Goal: Communication & Community: Answer question/provide support

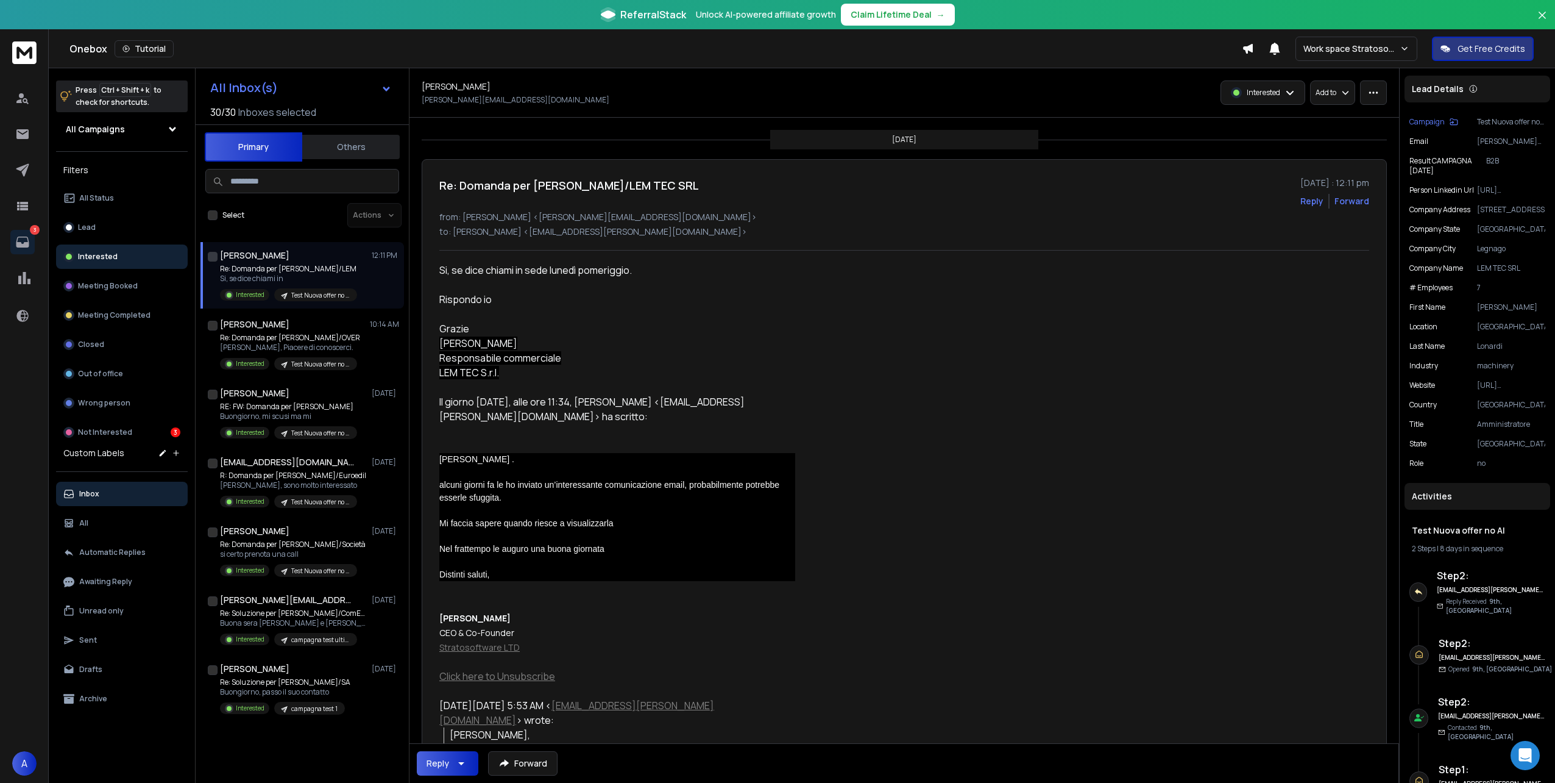
scroll to position [61, 0]
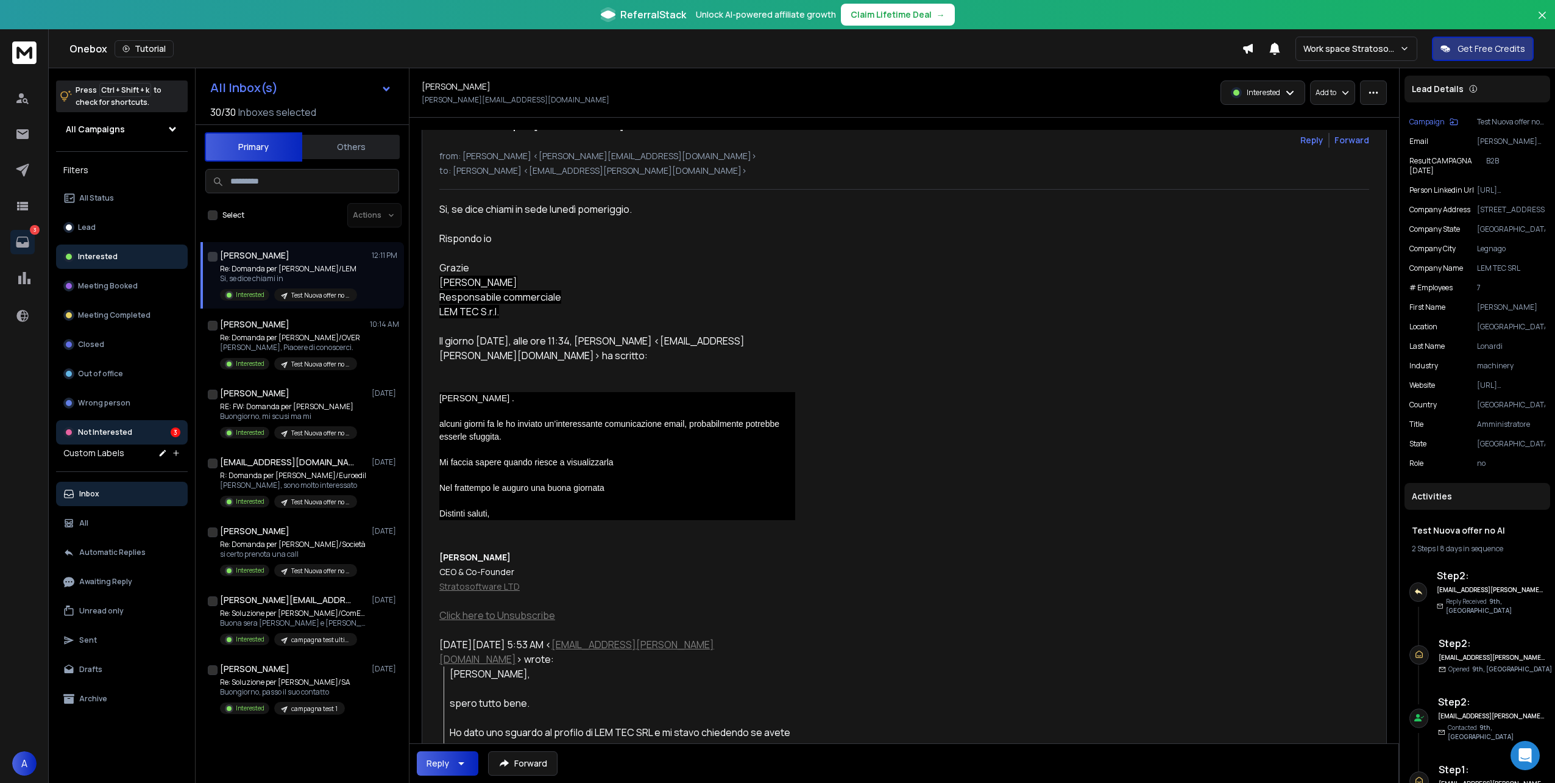
click at [108, 432] on p "Not Interested" at bounding box center [105, 432] width 54 height 10
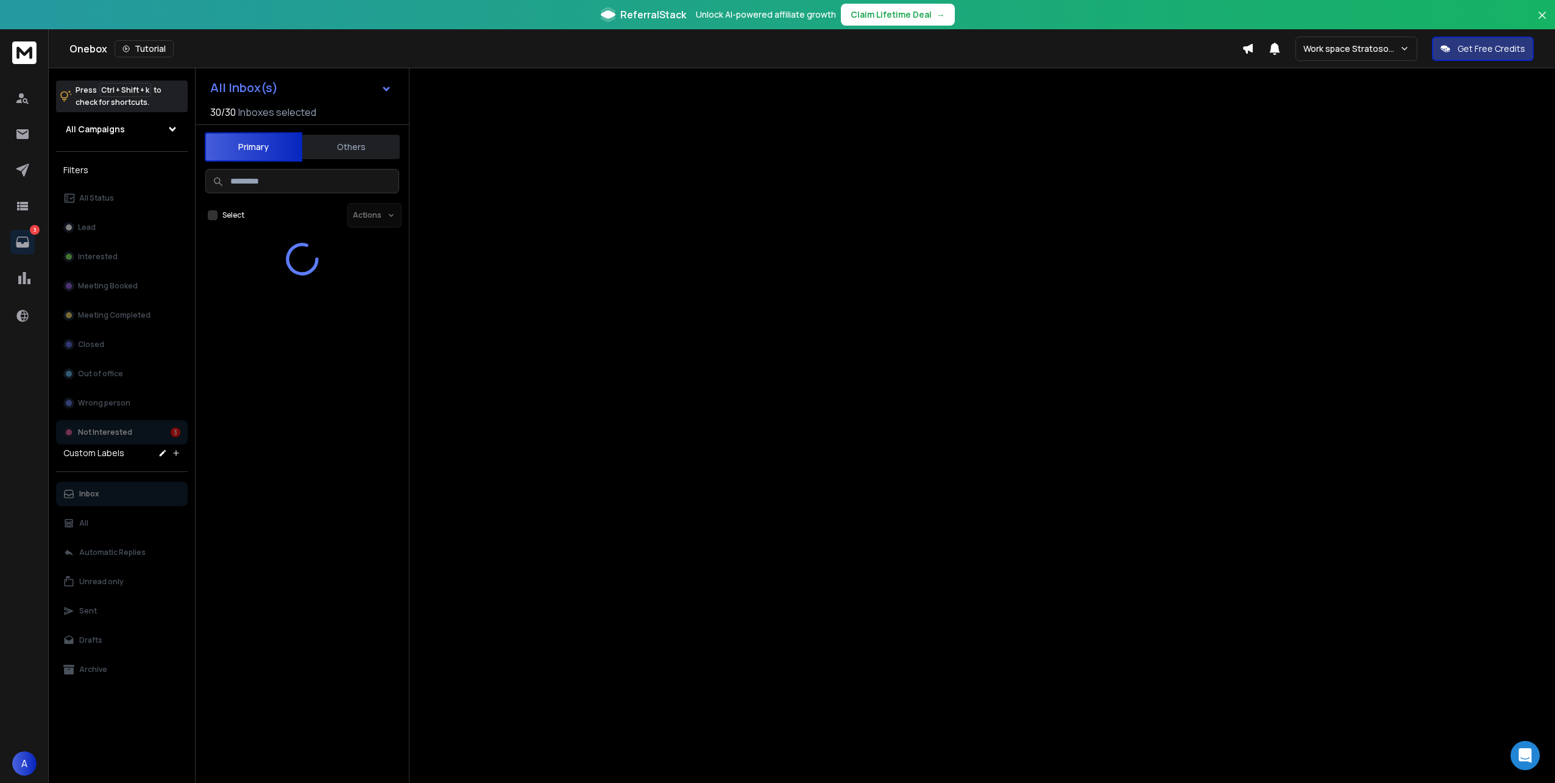
scroll to position [0, 0]
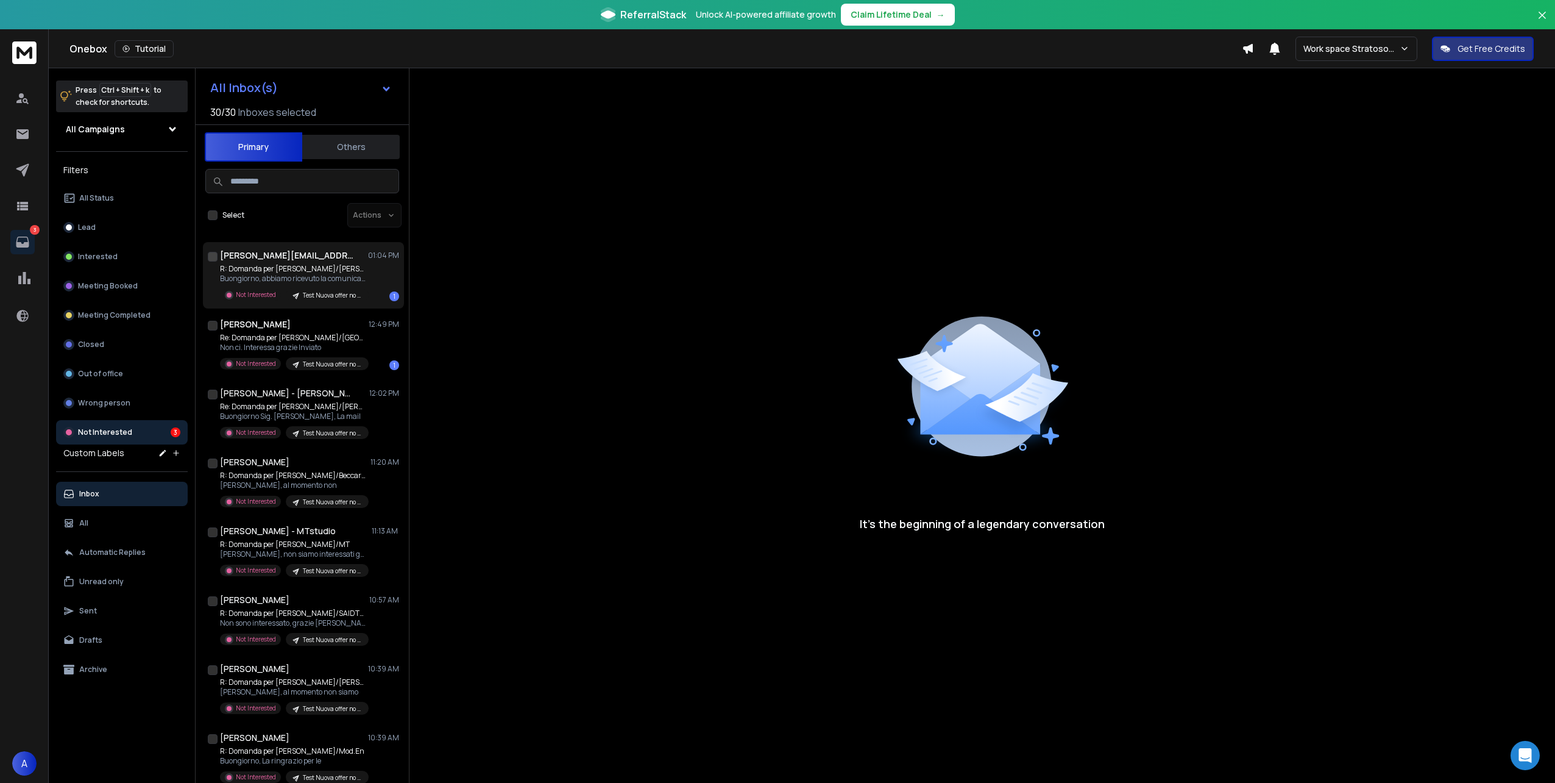
click at [264, 283] on p "Buongiorno, abbiamo ricevuto la comunicazione" at bounding box center [293, 279] width 146 height 10
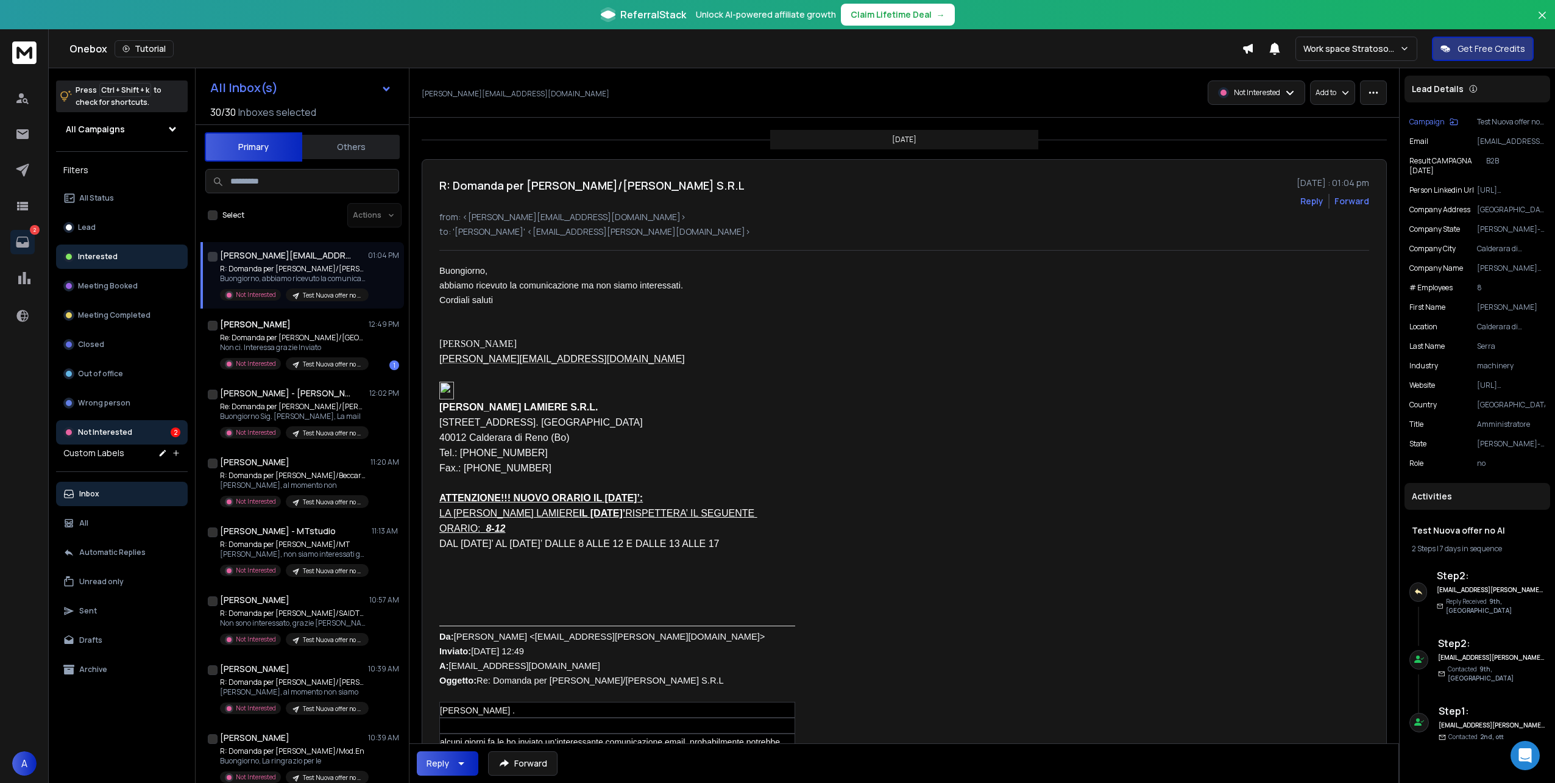
click at [105, 246] on button "Interested" at bounding box center [122, 256] width 132 height 24
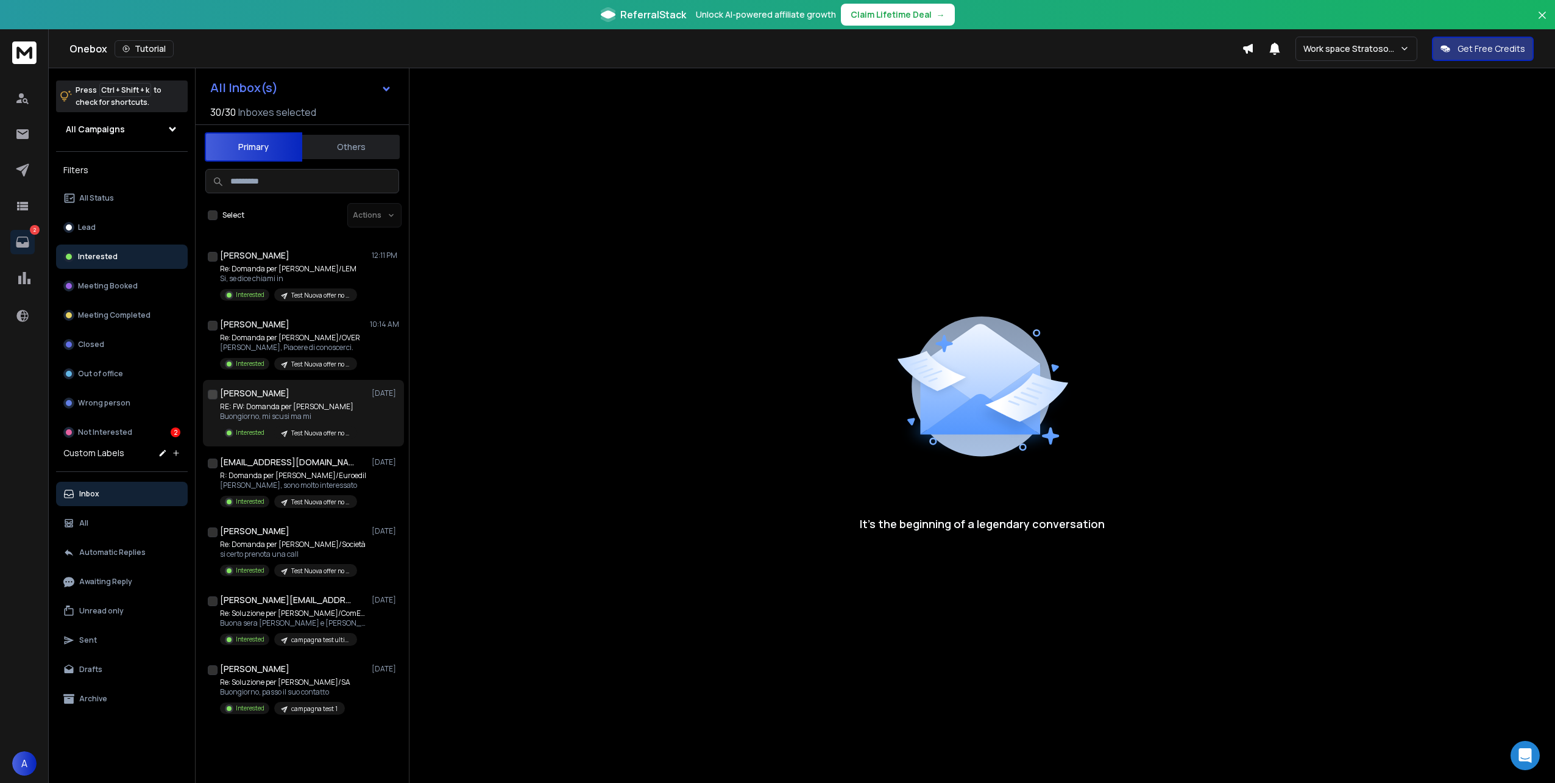
click at [291, 400] on div "[PERSON_NAME] [DATE] RE: FW: Domanda per [PERSON_NAME], mi scusi ma mi Interest…" at bounding box center [309, 413] width 179 height 52
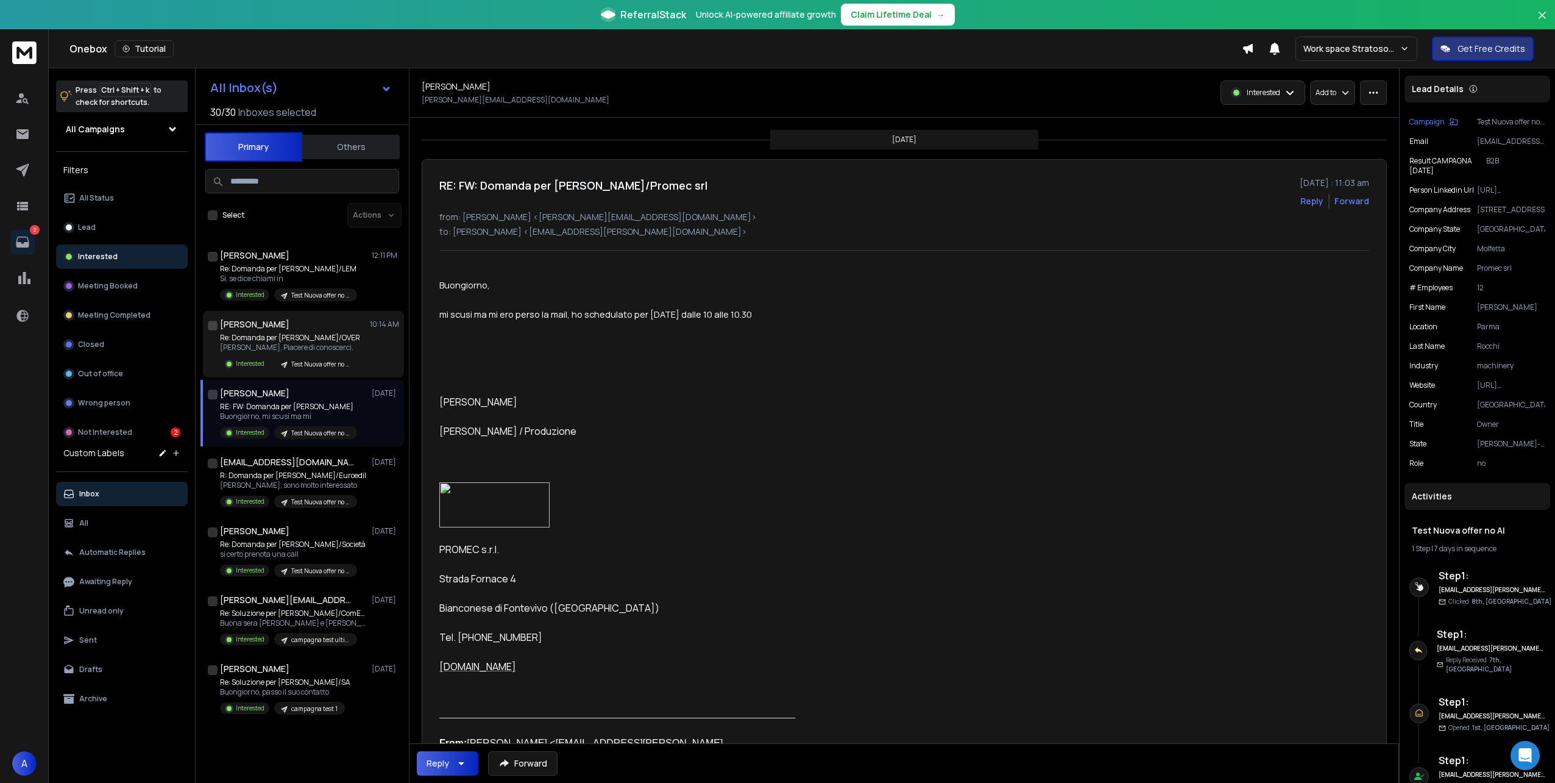
click at [300, 339] on p "Re: Domanda per [PERSON_NAME]/OVER" at bounding box center [290, 338] width 140 height 10
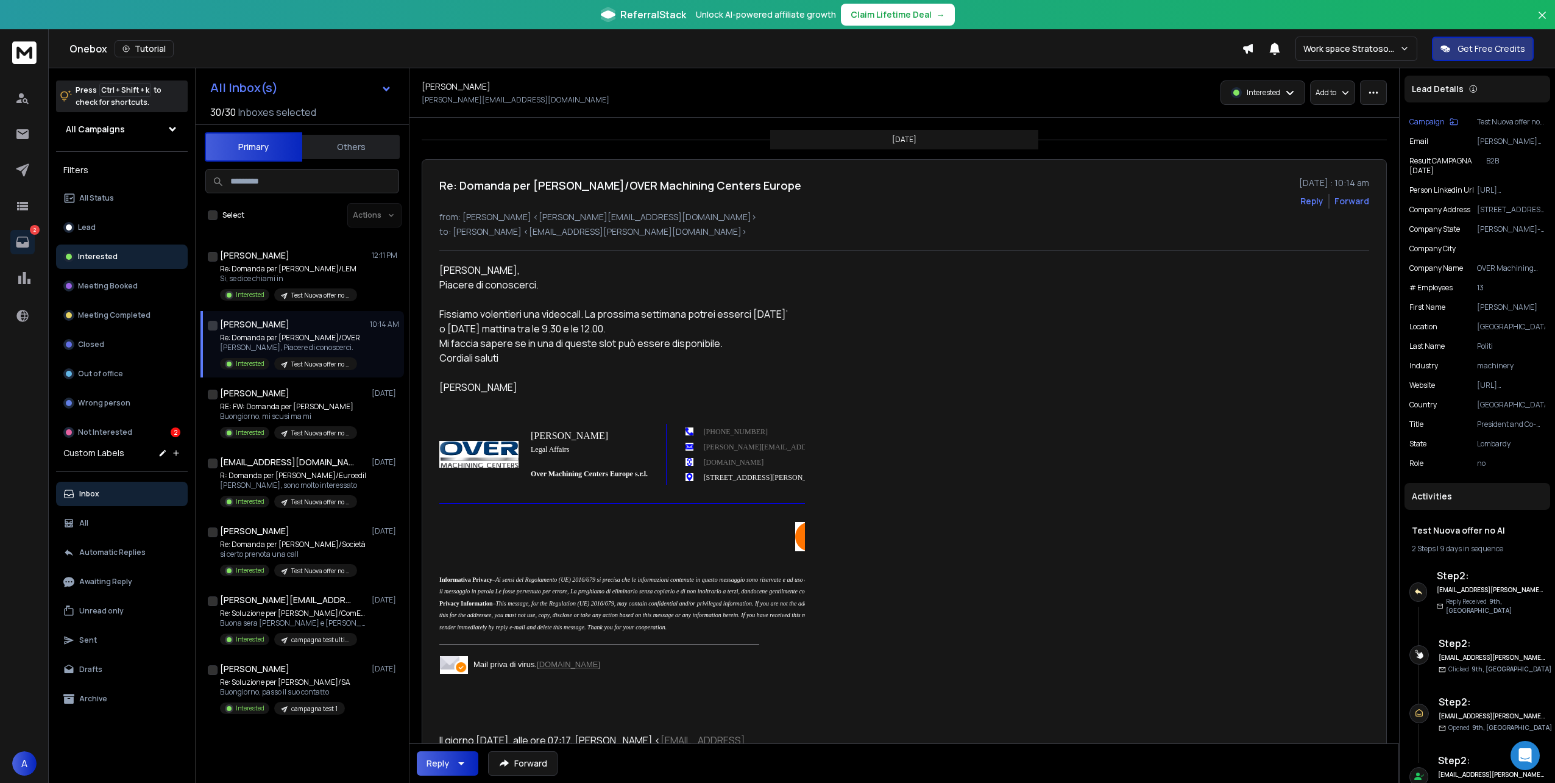
drag, startPoint x: 467, startPoint y: 310, endPoint x: 630, endPoint y: 327, distance: 164.2
click at [630, 327] on div "Fissiamo volentieri una videocall. La prossima settimana potrei esserci [DATE]’…" at bounding box center [617, 321] width 356 height 29
click at [1505, 387] on p "[URL][DOMAIN_NAME]" at bounding box center [1511, 385] width 68 height 10
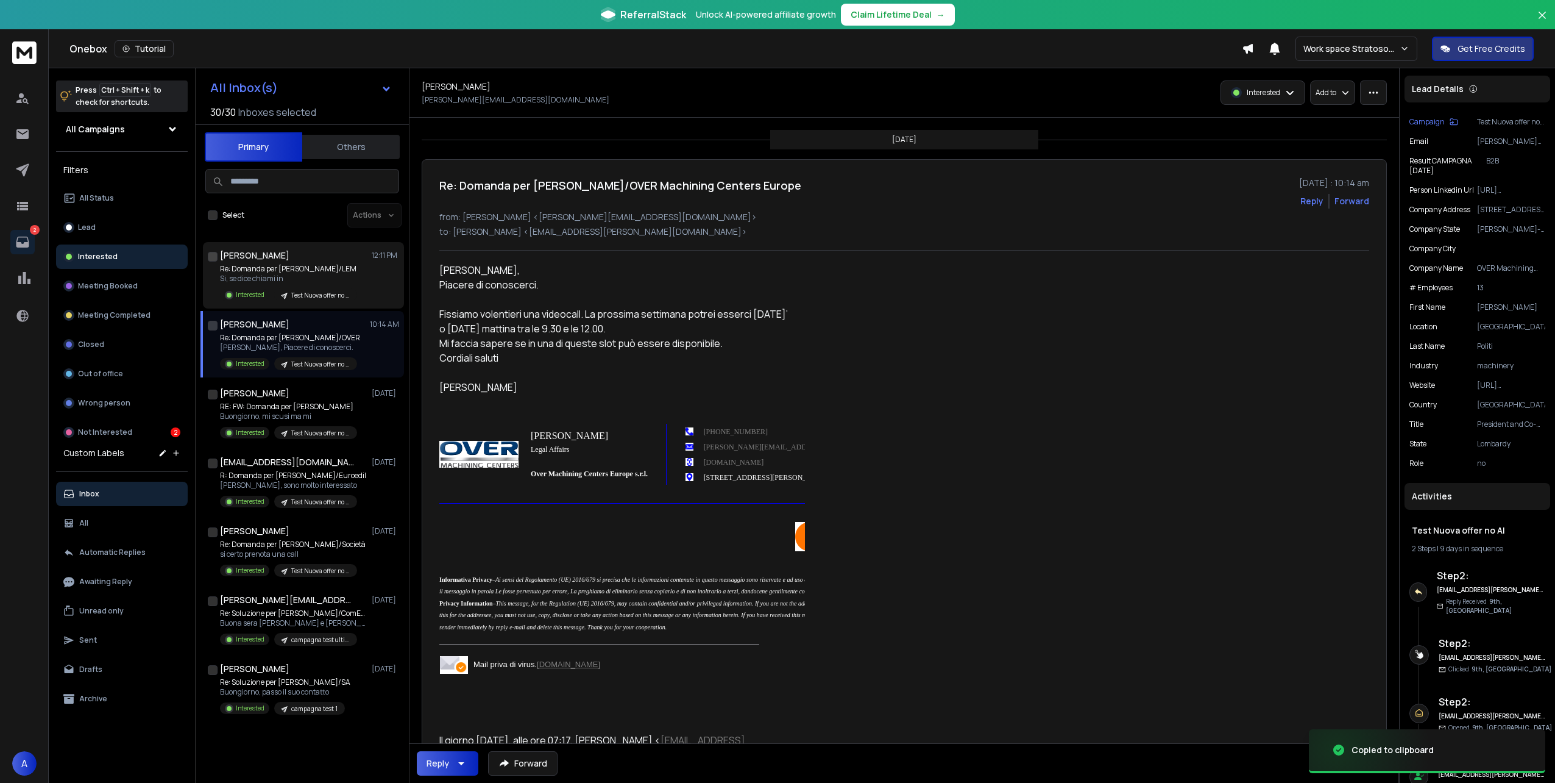
click at [280, 266] on p "Re: Domanda per [PERSON_NAME]/LEM" at bounding box center [288, 269] width 137 height 10
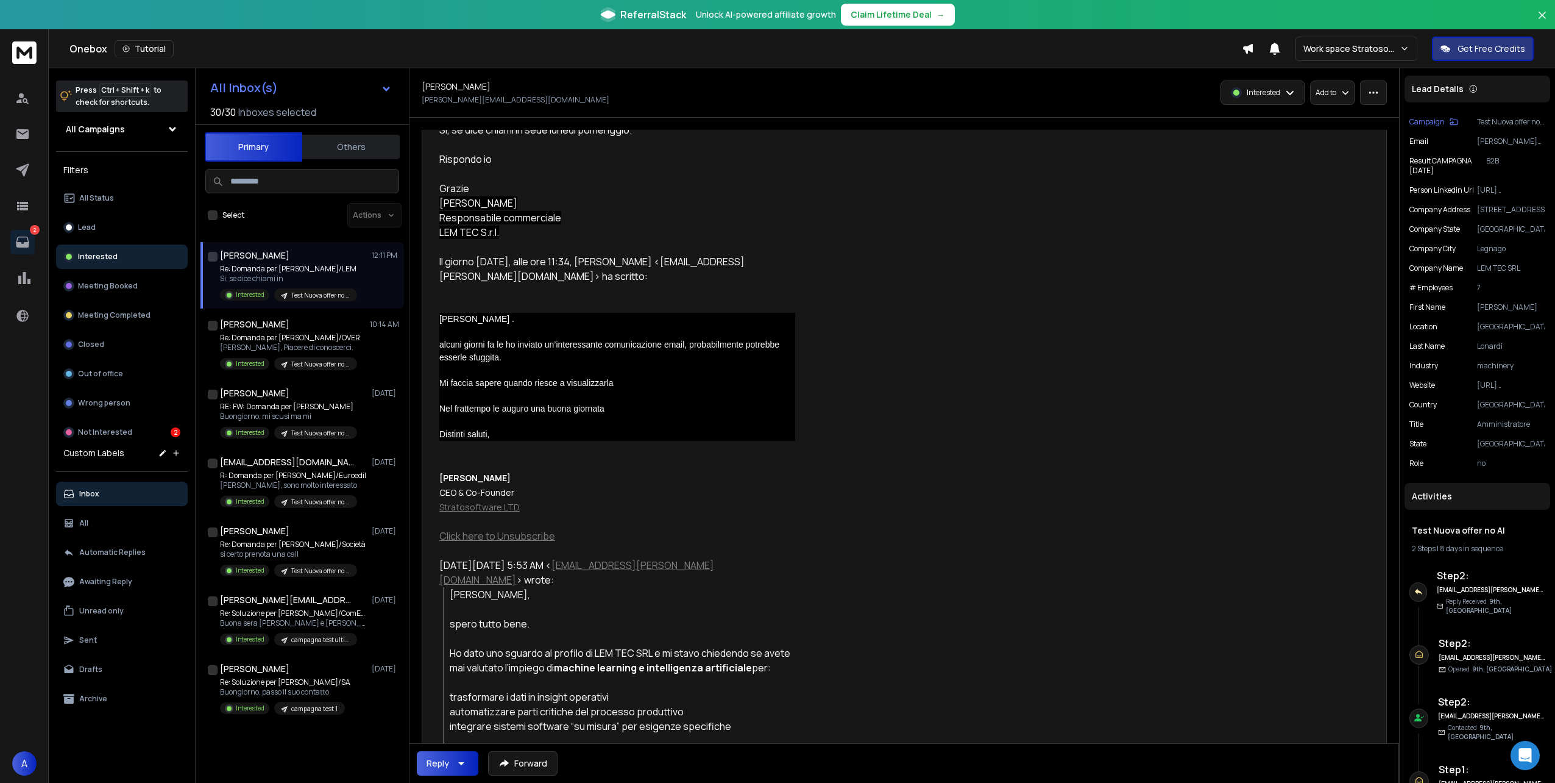
scroll to position [122, 0]
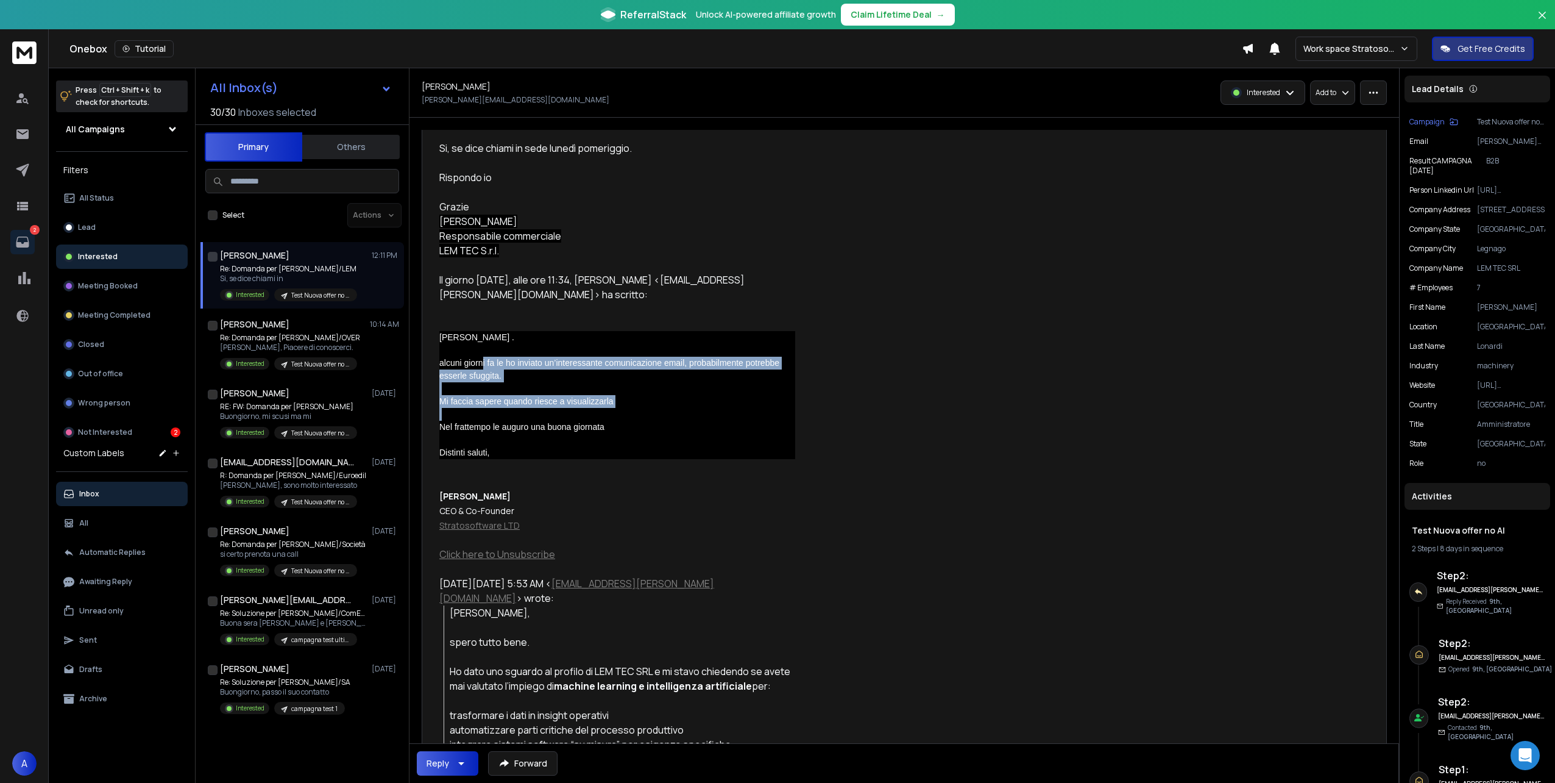
drag, startPoint x: 482, startPoint y: 363, endPoint x: 638, endPoint y: 408, distance: 162.4
click at [638, 408] on div "﻿ [PERSON_NAME] . alcuni giorni fa le ho inviato un’interessante comunicazione …" at bounding box center [617, 665] width 356 height 698
drag, startPoint x: 638, startPoint y: 408, endPoint x: 558, endPoint y: 371, distance: 87.5
click at [558, 371] on div "alcuni giorni fa le ho inviato un’interessante comunicazione email, probabilmen…" at bounding box center [617, 370] width 356 height 26
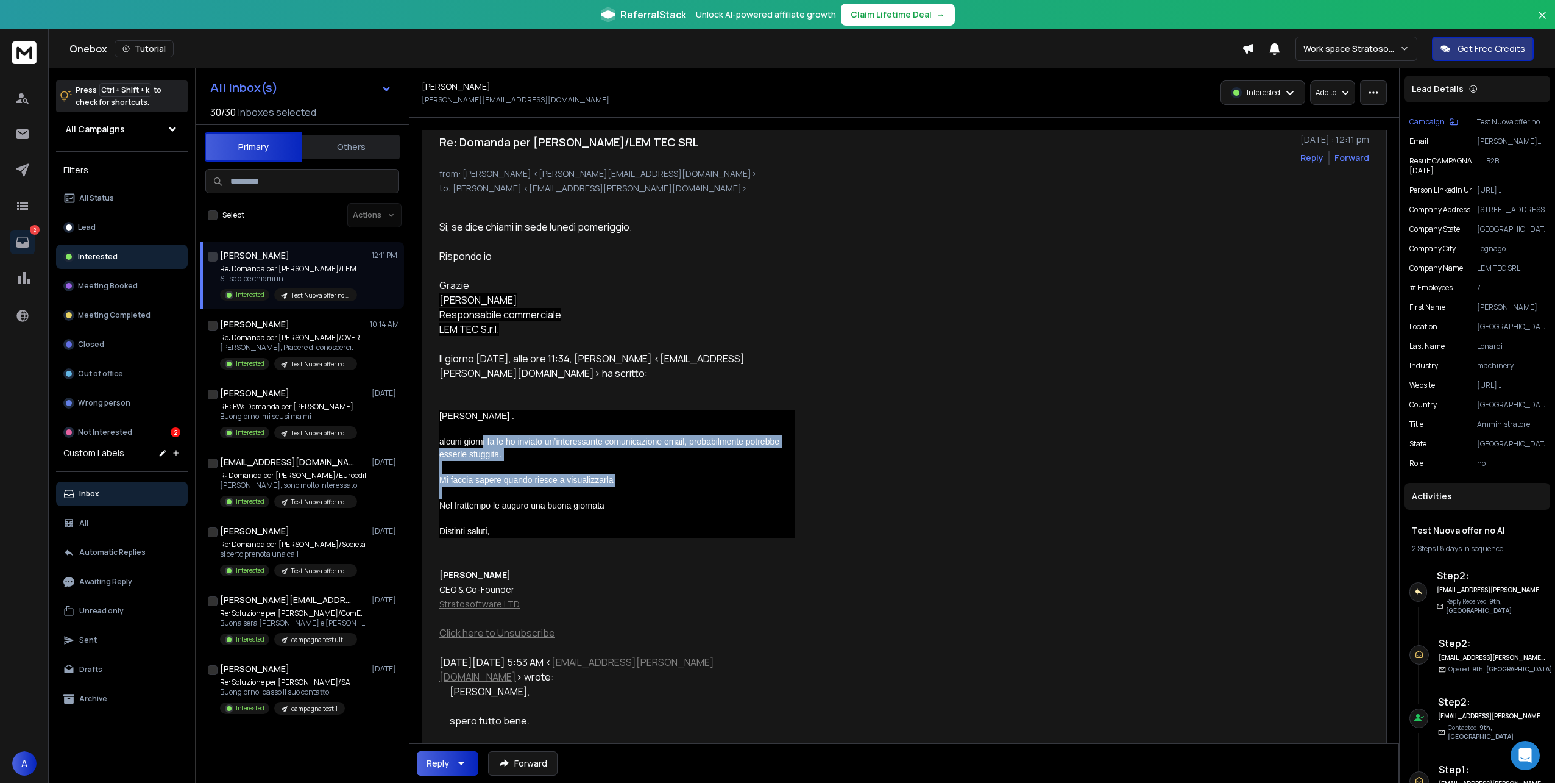
scroll to position [0, 0]
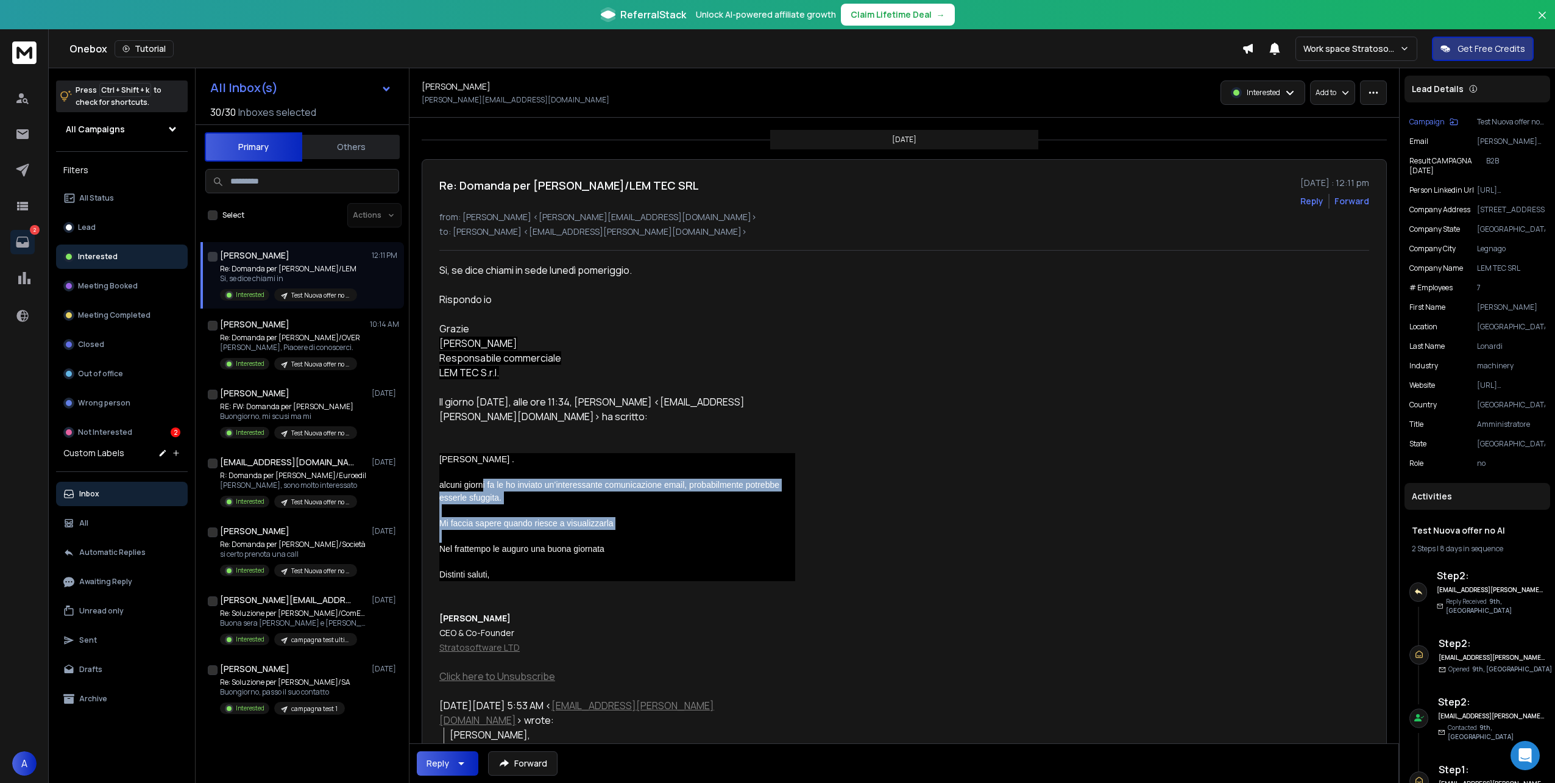
drag, startPoint x: 446, startPoint y: 269, endPoint x: 633, endPoint y: 329, distance: 196.6
click at [633, 329] on div "Si, se dice chiami in sede lunedì pomeriggio. Rispondo io Grazie [PERSON_NAME] …" at bounding box center [622, 712] width 366 height 898
drag, startPoint x: 633, startPoint y: 329, endPoint x: 618, endPoint y: 361, distance: 35.7
click at [618, 361] on div "Responsabile commerciale" at bounding box center [617, 357] width 356 height 15
click at [1504, 384] on p "[URL][DOMAIN_NAME]" at bounding box center [1511, 385] width 68 height 10
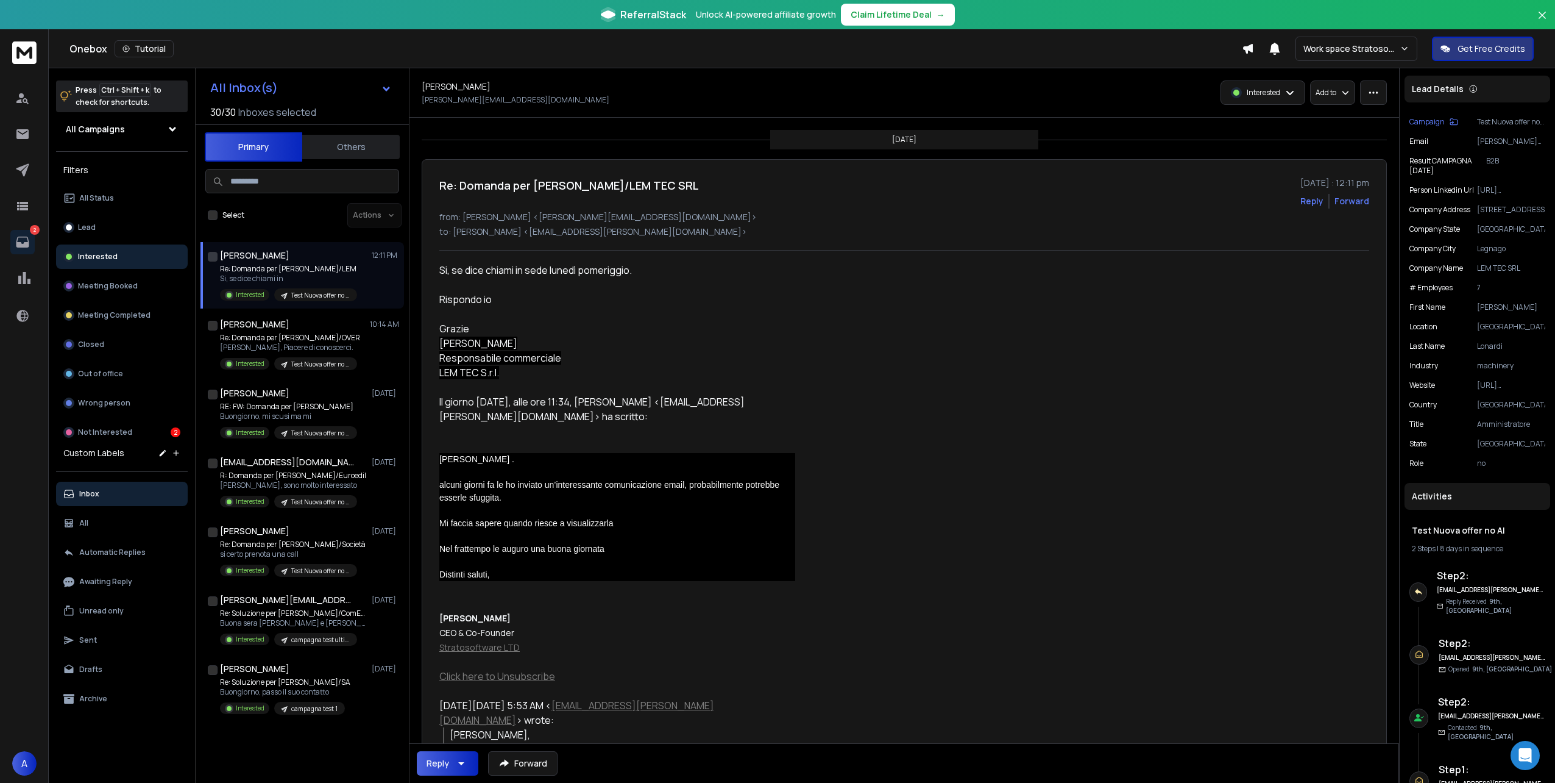
click at [872, 428] on div "Re: Domanda per [PERSON_NAME]/LEM TEC SRL [DATE] : 12:11 pm Reply Forward from:…" at bounding box center [904, 669] width 930 height 984
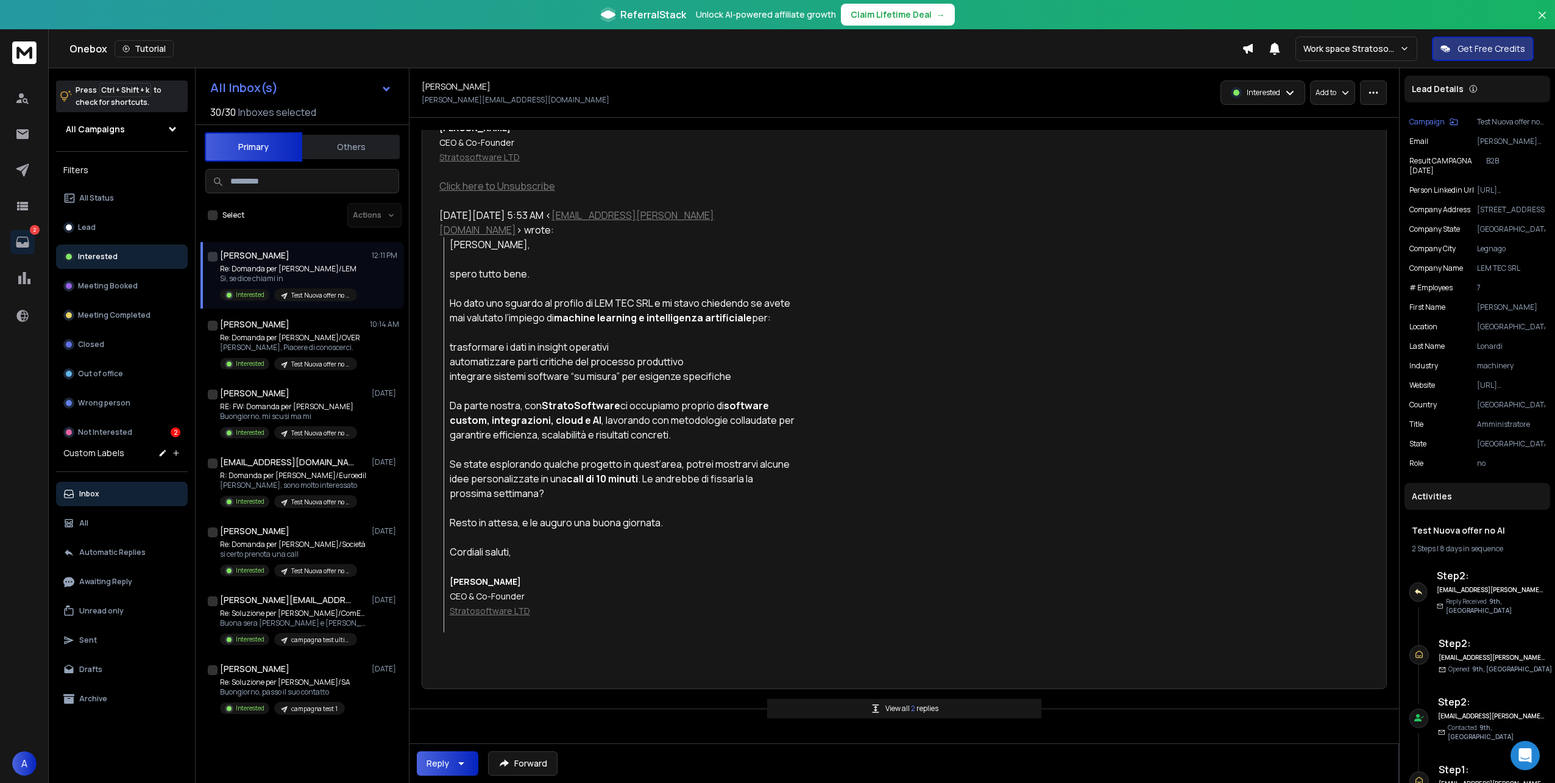
scroll to position [493, 0]
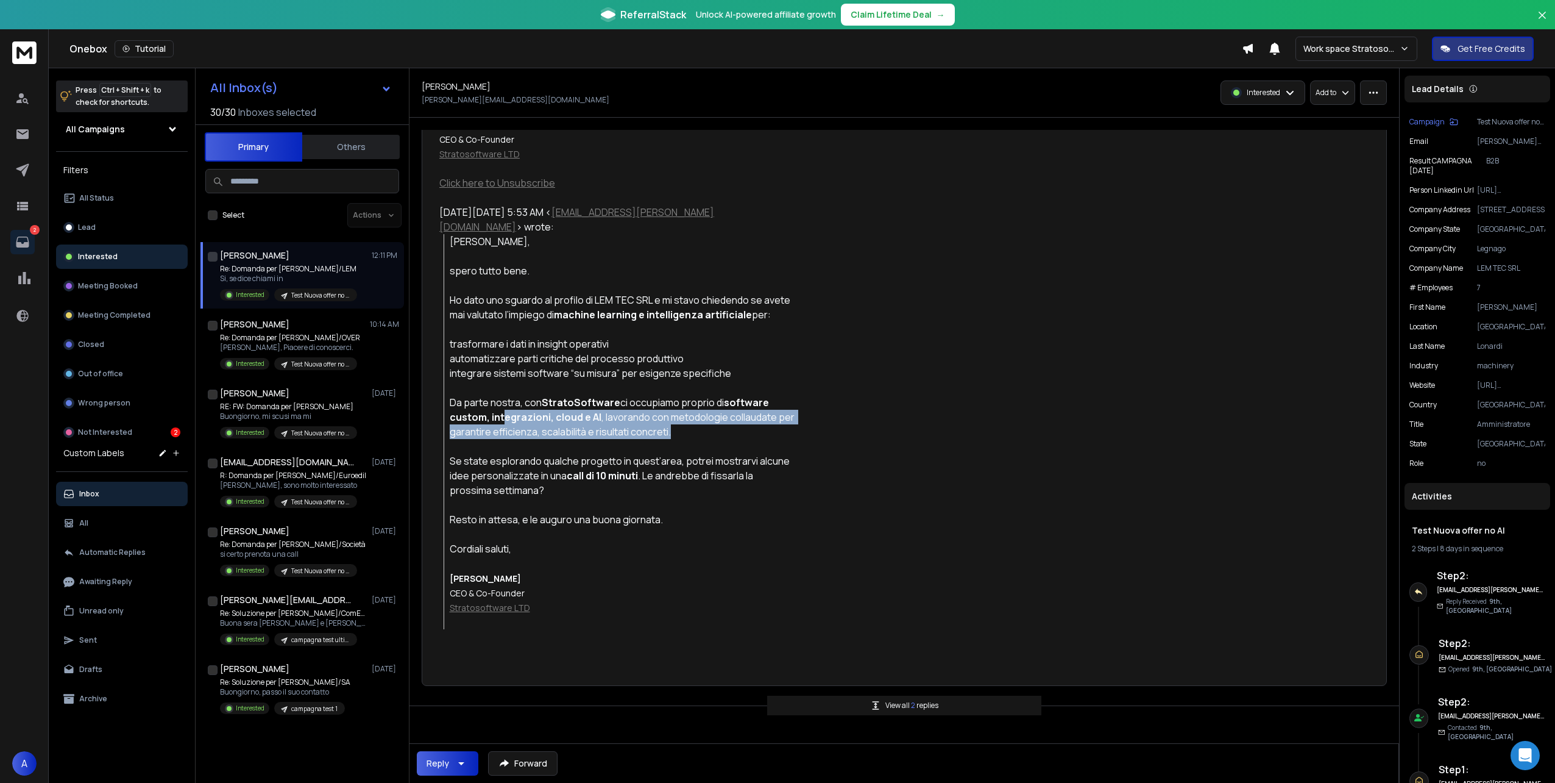
drag, startPoint x: 502, startPoint y: 416, endPoint x: 712, endPoint y: 432, distance: 210.3
click at [712, 432] on div "Da parte nostra, con StratoSoftware ci occupiamo proprio di software custom, in…" at bounding box center [623, 417] width 346 height 44
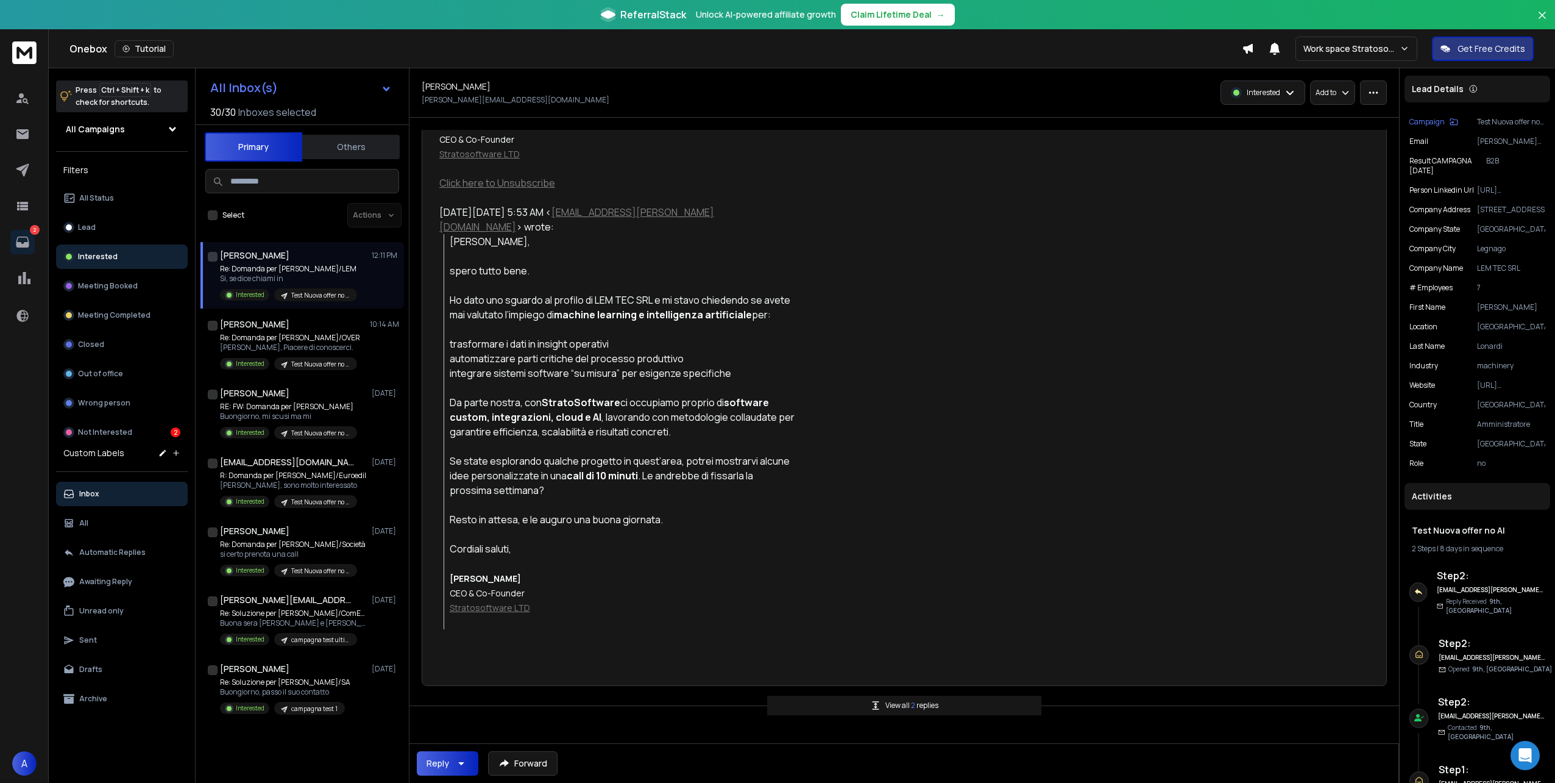
drag, startPoint x: 712, startPoint y: 432, endPoint x: 698, endPoint y: 461, distance: 32.4
click at [698, 461] on div "Se state esplorando qualche progetto in quest’area, potrei mostrarvi alcune ide…" at bounding box center [623, 475] width 346 height 44
drag, startPoint x: 557, startPoint y: 312, endPoint x: 778, endPoint y: 313, distance: 220.6
click at [778, 313] on div "Ho dato uno sguardo al profilo di LEM TEC SRL e mi stavo chiedendo se avete mai…" at bounding box center [623, 307] width 346 height 29
click at [645, 318] on strong "machine learning e intelligenza artificiale" at bounding box center [653, 314] width 198 height 13
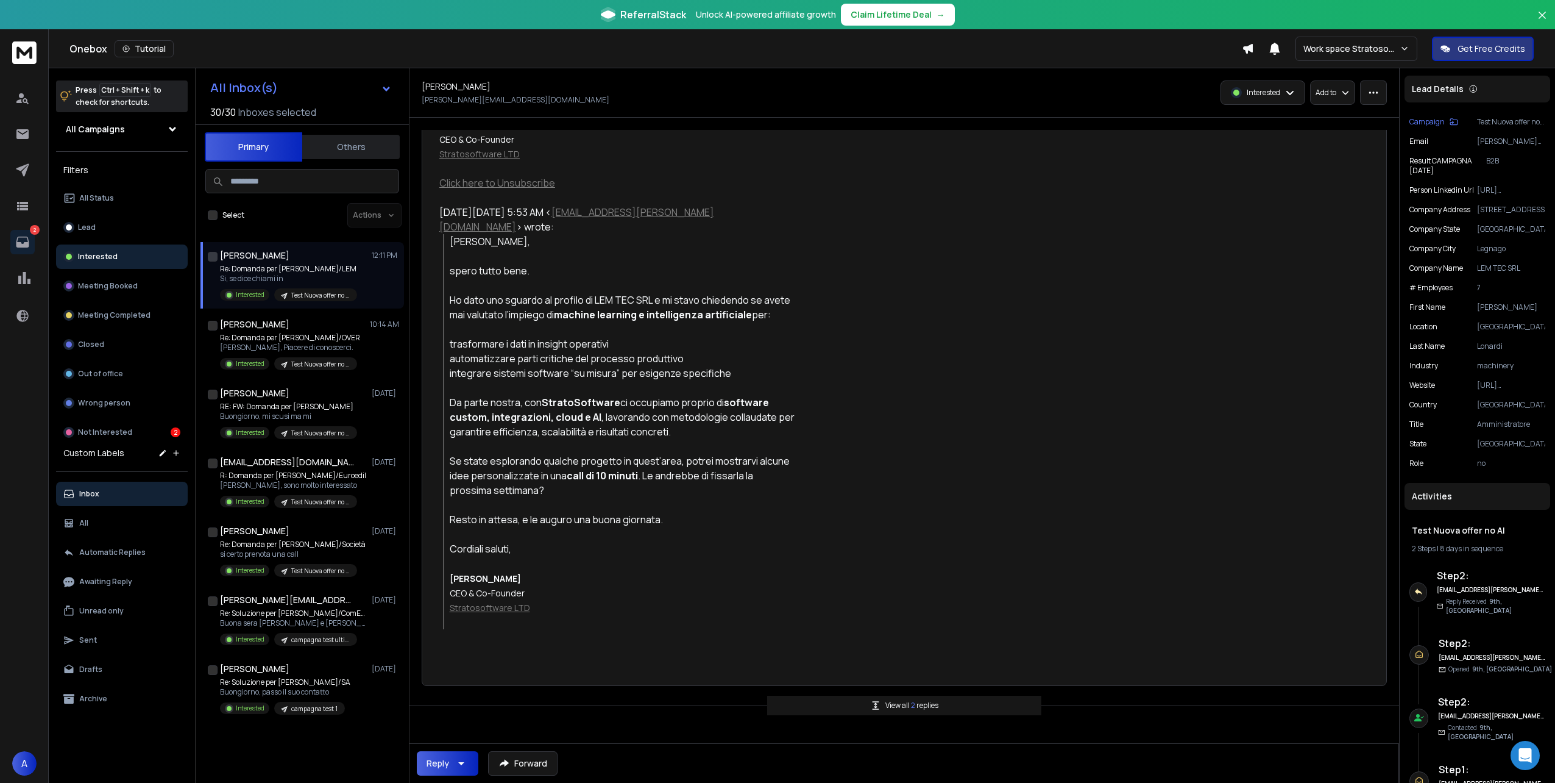
drag, startPoint x: 778, startPoint y: 316, endPoint x: 446, endPoint y: 310, distance: 331.6
click at [446, 310] on blockquote "[PERSON_NAME], spero tutto bene. Ho dato uno sguardo al profilo di LEM TEC SRL …" at bounding box center [620, 431] width 352 height 395
drag, startPoint x: 446, startPoint y: 310, endPoint x: 588, endPoint y: 383, distance: 159.7
click at [588, 383] on div at bounding box center [623, 387] width 346 height 15
click at [266, 328] on h1 "[PERSON_NAME]" at bounding box center [254, 324] width 69 height 12
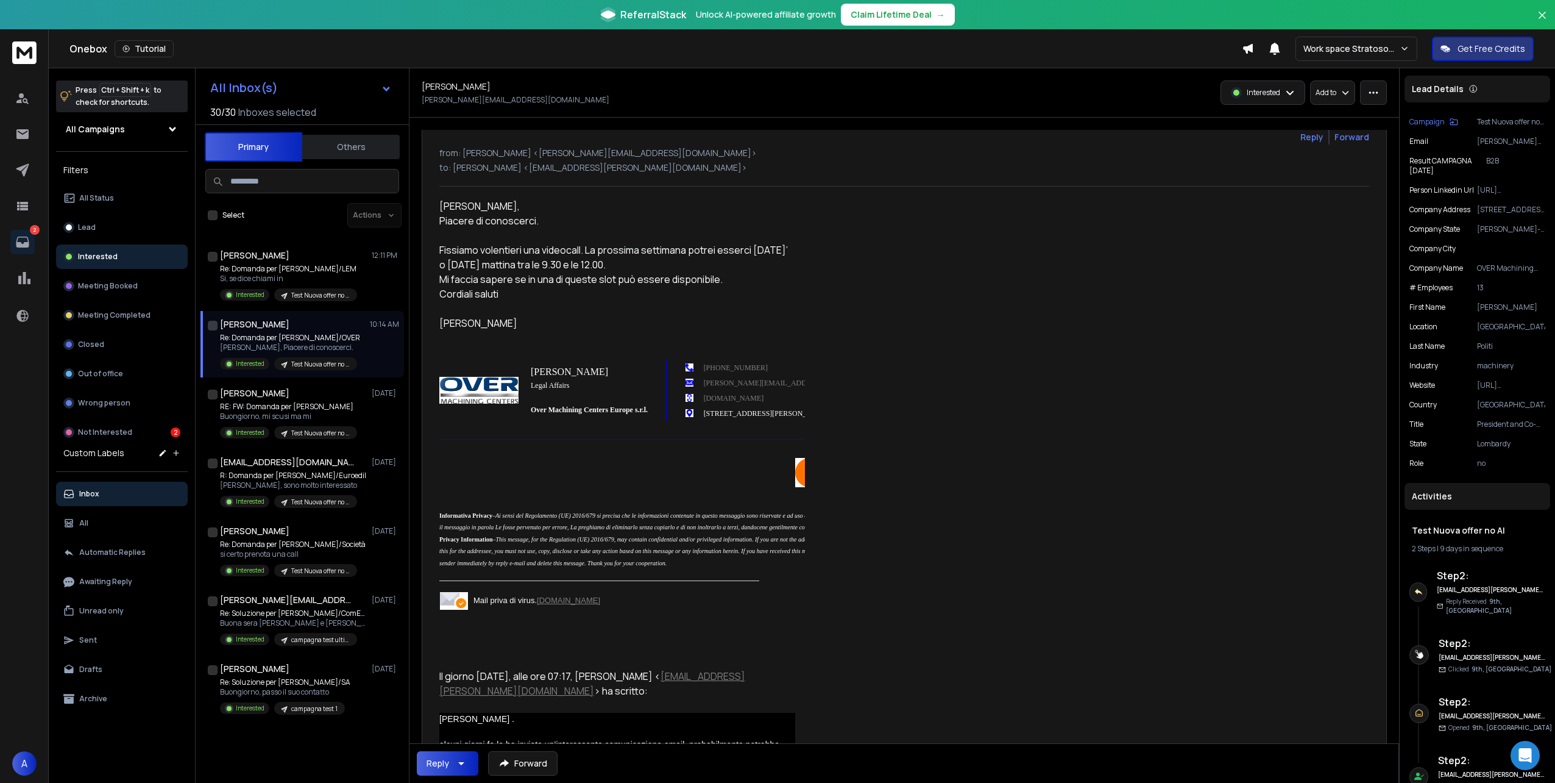
scroll to position [0, 0]
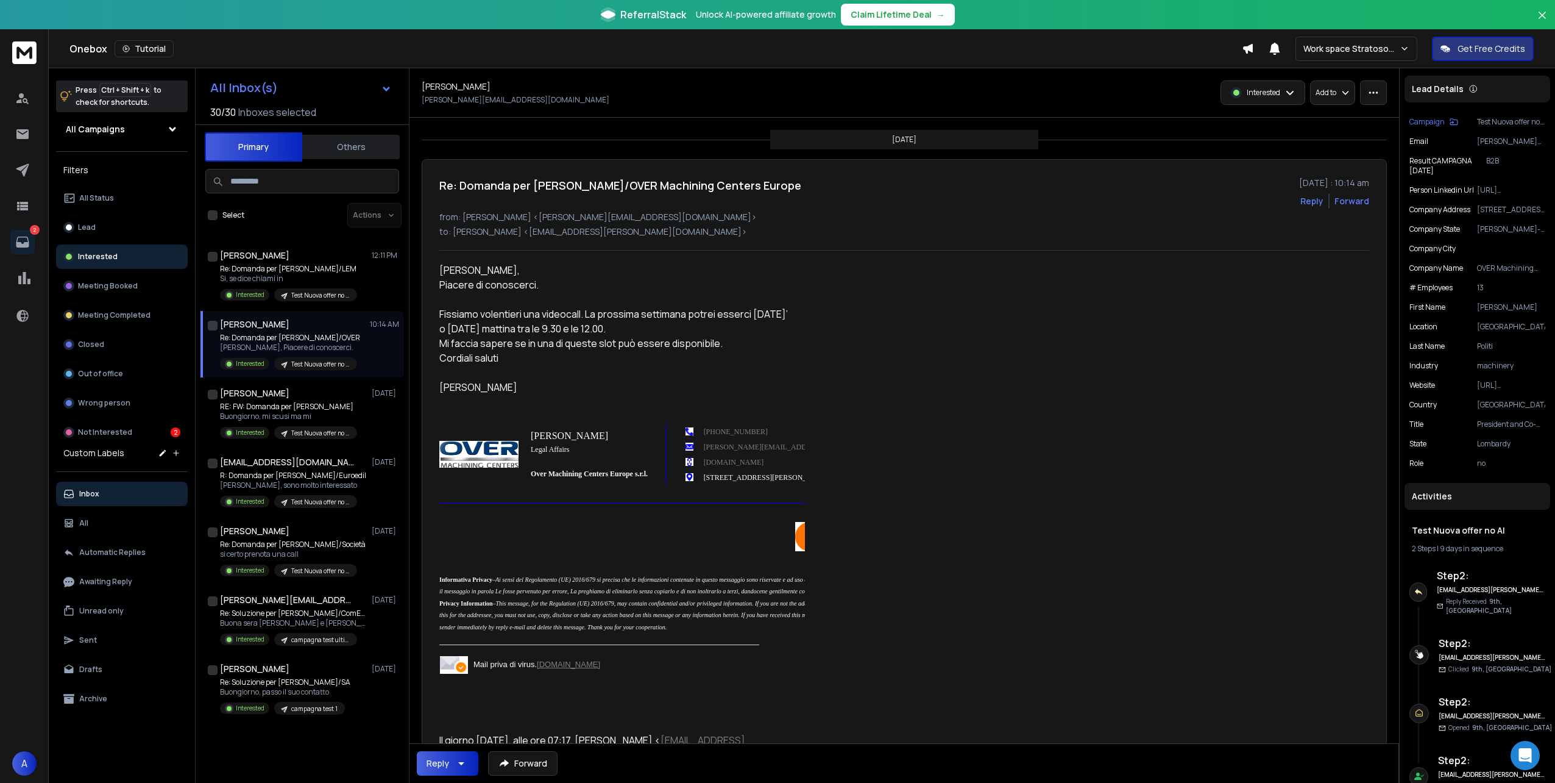
drag, startPoint x: 624, startPoint y: 328, endPoint x: 447, endPoint y: 330, distance: 176.2
click at [447, 330] on div "Fissiamo volentieri una videocall. La prossima settimana potrei esserci [DATE]’…" at bounding box center [617, 321] width 356 height 29
click at [678, 341] on div "Mi faccia sapere se in una di queste slot può essere disponibile." at bounding box center [617, 343] width 356 height 15
click at [450, 764] on div "Reply" at bounding box center [448, 763] width 42 height 15
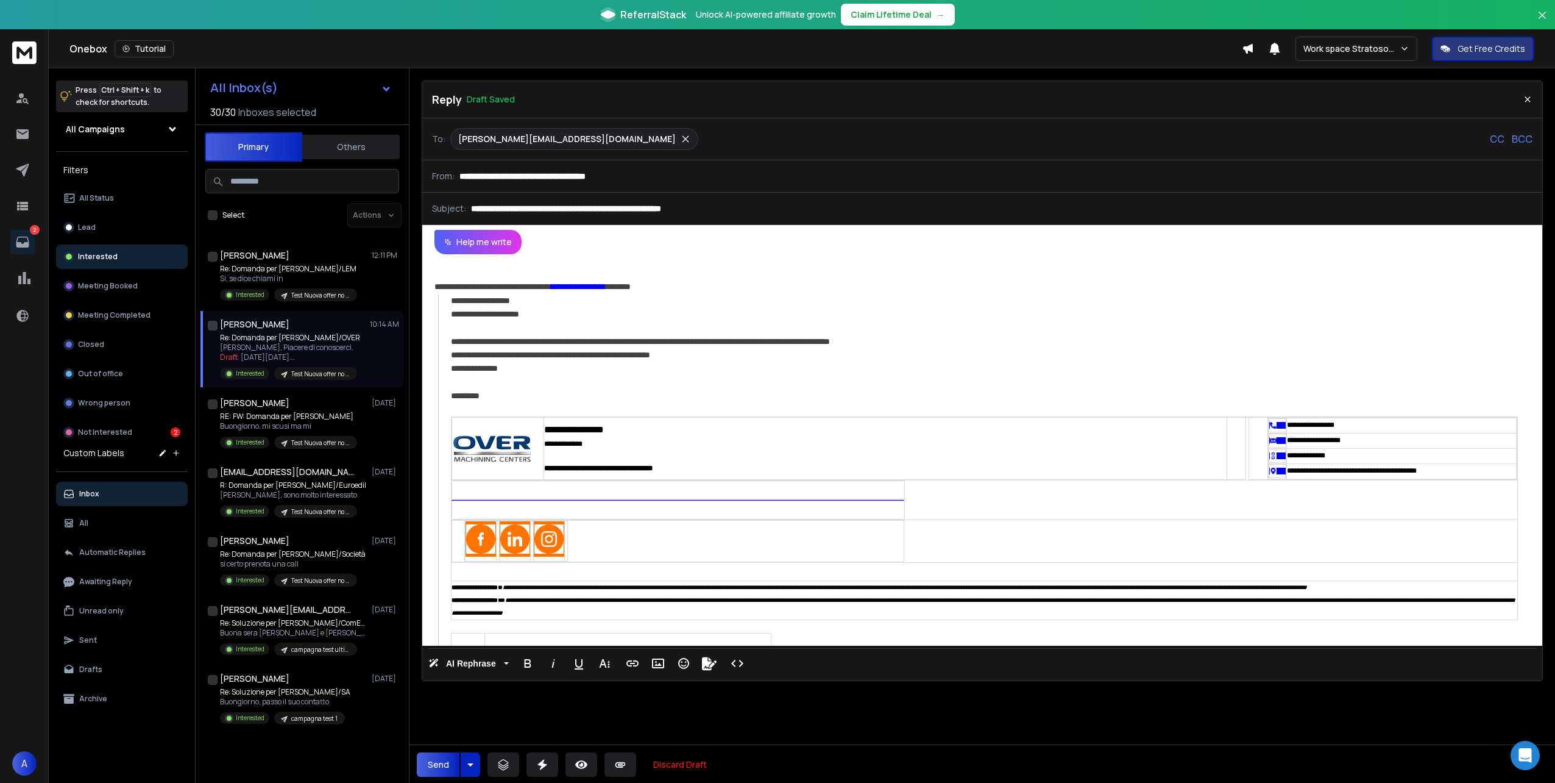
click at [1526, 95] on icon at bounding box center [1528, 99] width 10 height 10
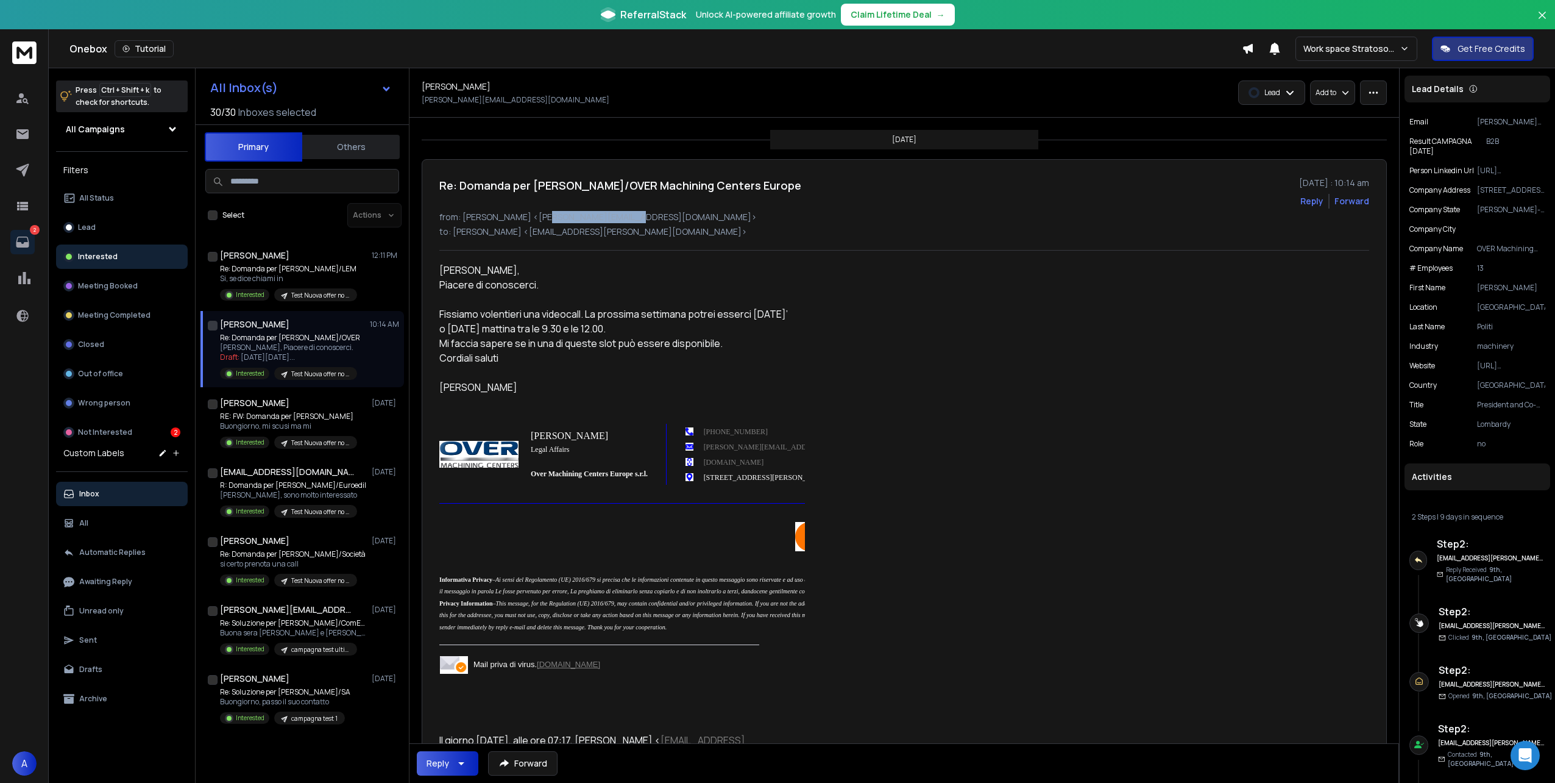
drag, startPoint x: 599, startPoint y: 216, endPoint x: 530, endPoint y: 219, distance: 69.0
click at [530, 219] on p "from: [PERSON_NAME] <[PERSON_NAME][EMAIL_ADDRESS][DOMAIN_NAME]>" at bounding box center [904, 217] width 930 height 12
copy p "[PERSON_NAME][EMAIL_ADDRESS][DOMAIN_NAME]"
click at [1309, 202] on button "Reply" at bounding box center [1312, 201] width 23 height 12
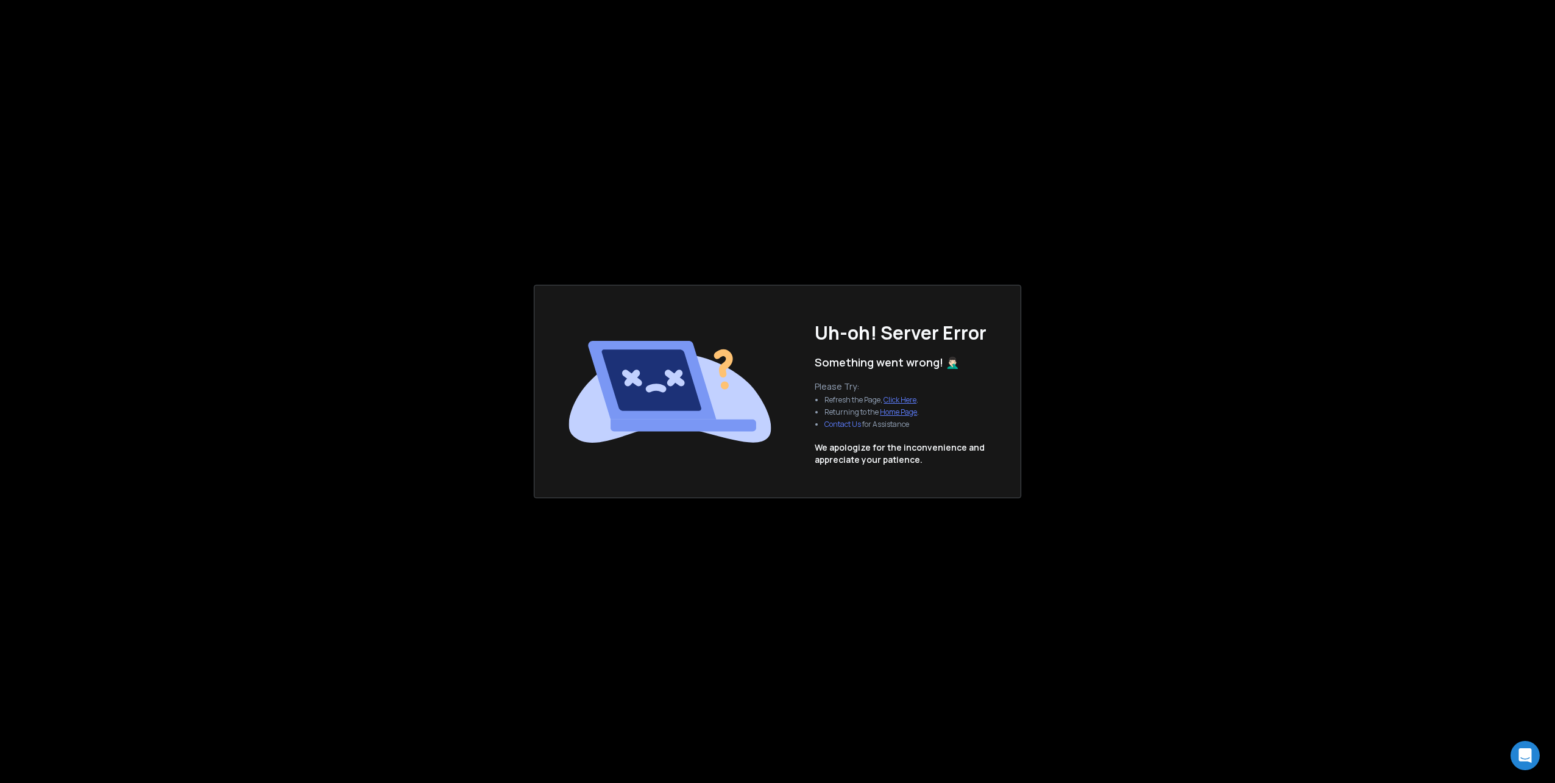
click at [1048, 352] on div "Uh-oh! Server Error Something went wrong! 🤦🏻‍♂️ Please Try: Refresh the Page, C…" at bounding box center [777, 391] width 1555 height 783
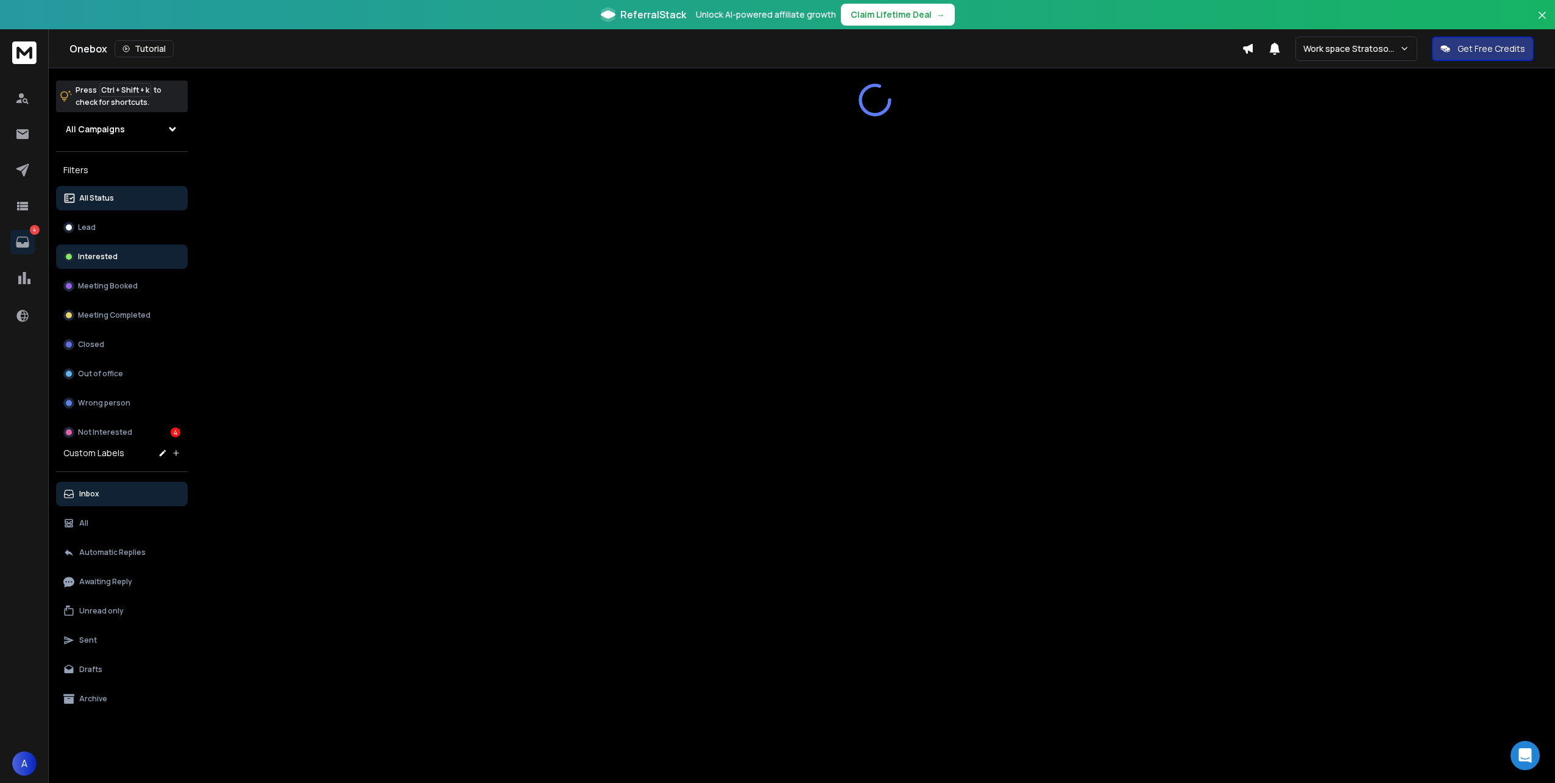
click at [120, 258] on button "Interested" at bounding box center [122, 256] width 132 height 24
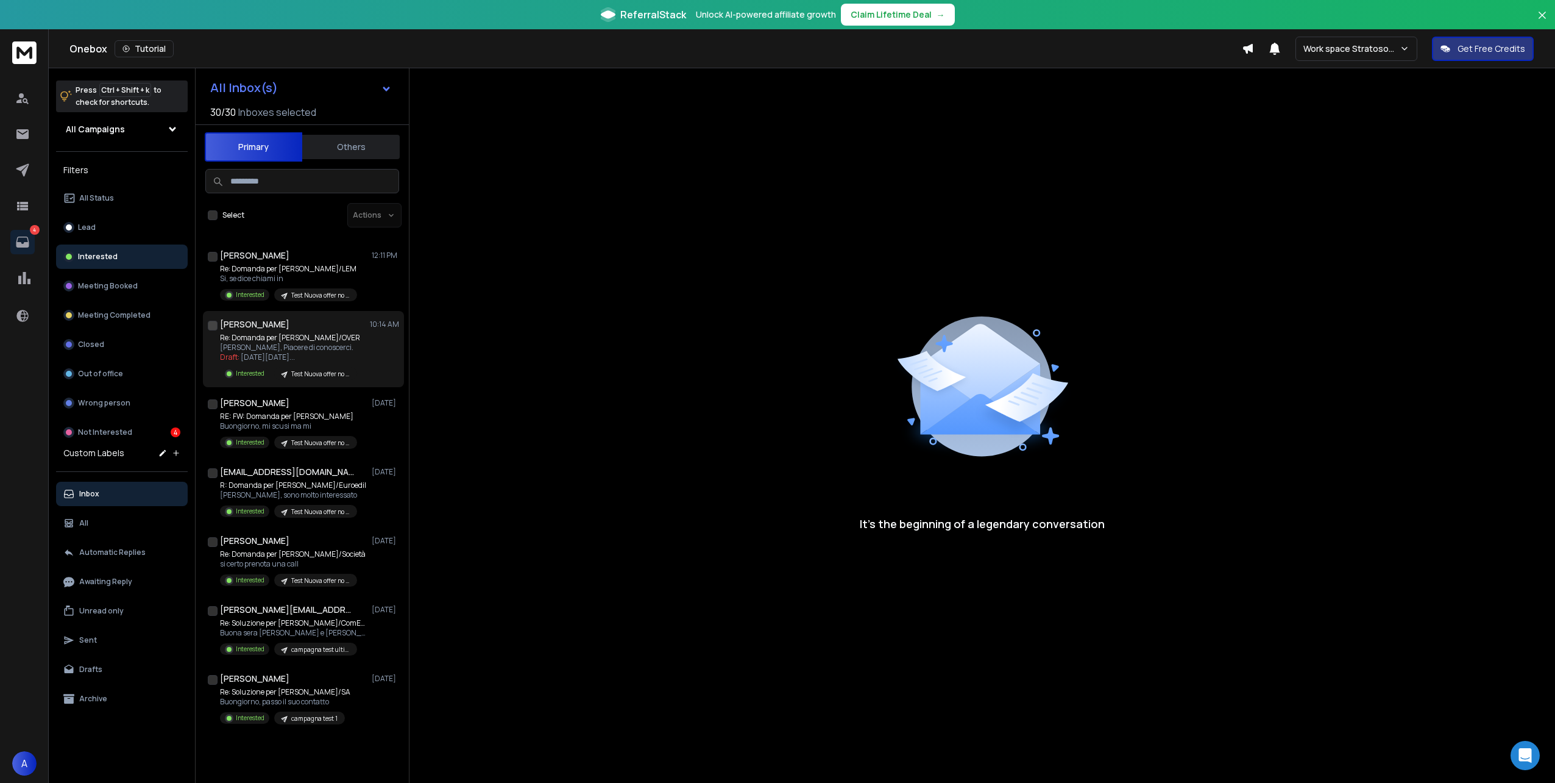
click at [286, 333] on p "Re: Domanda per [PERSON_NAME]/OVER" at bounding box center [290, 338] width 140 height 10
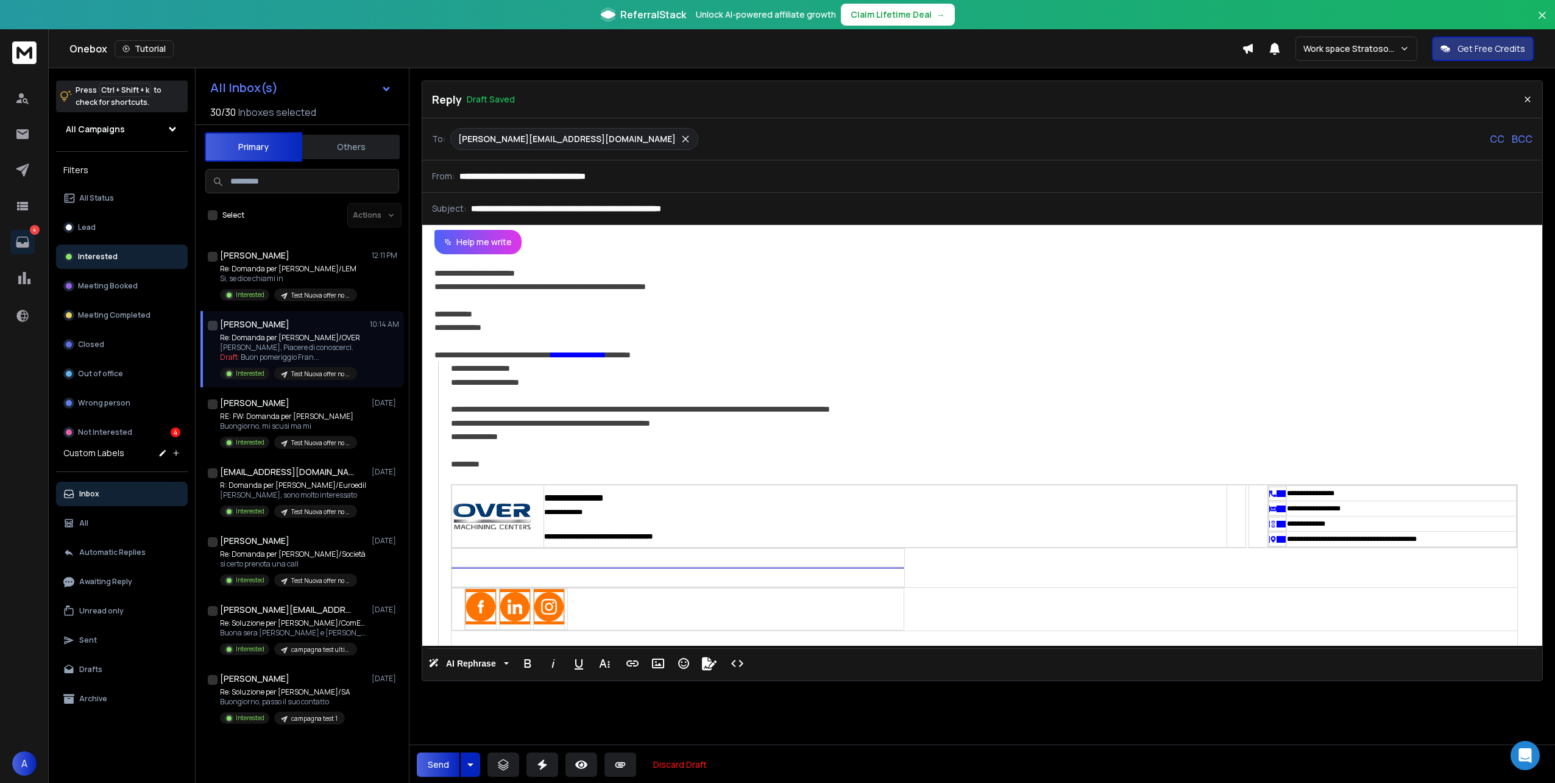
click at [430, 765] on button "Send" at bounding box center [438, 764] width 43 height 24
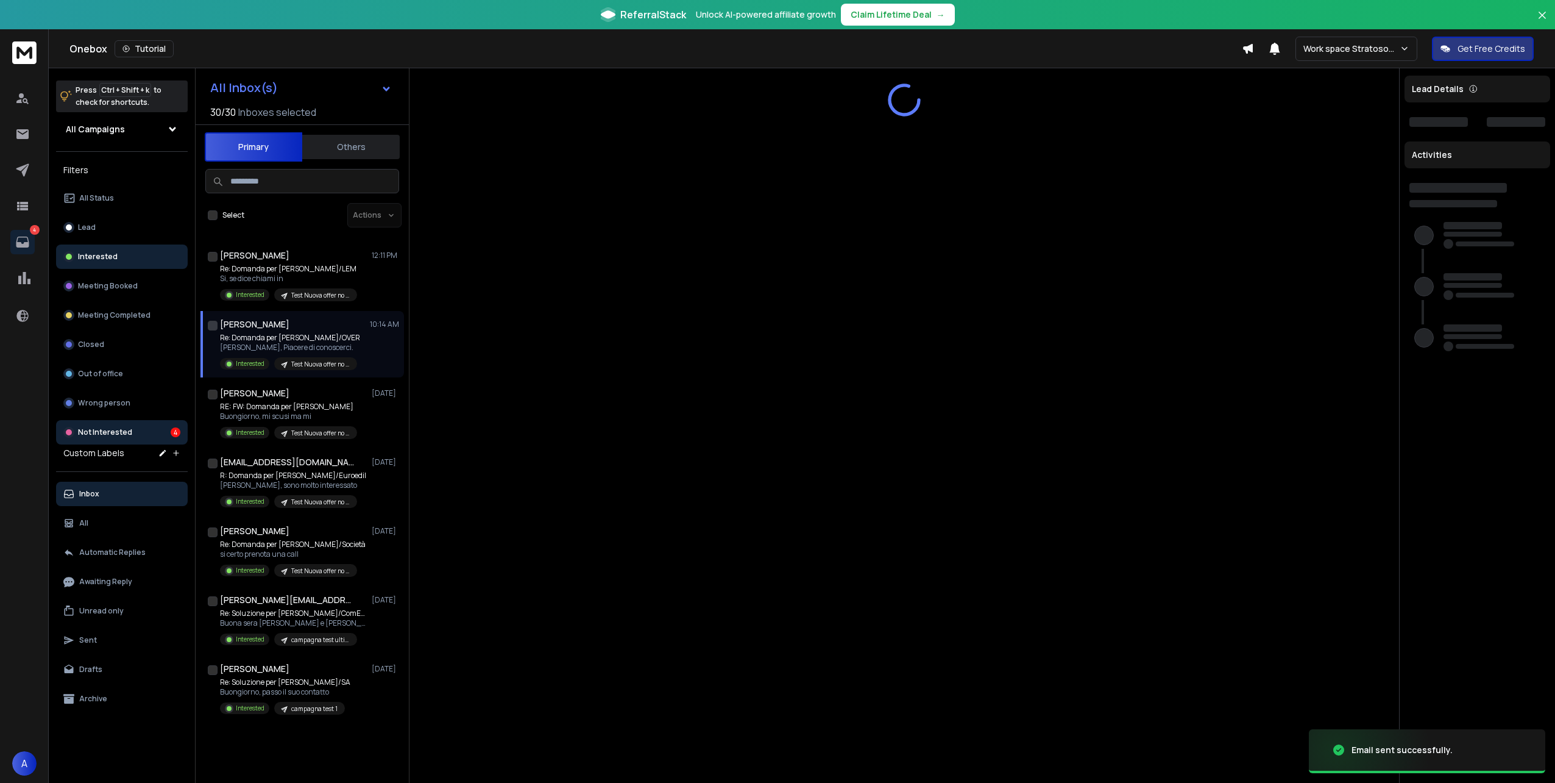
click at [105, 436] on p "Not Interested" at bounding box center [105, 432] width 54 height 10
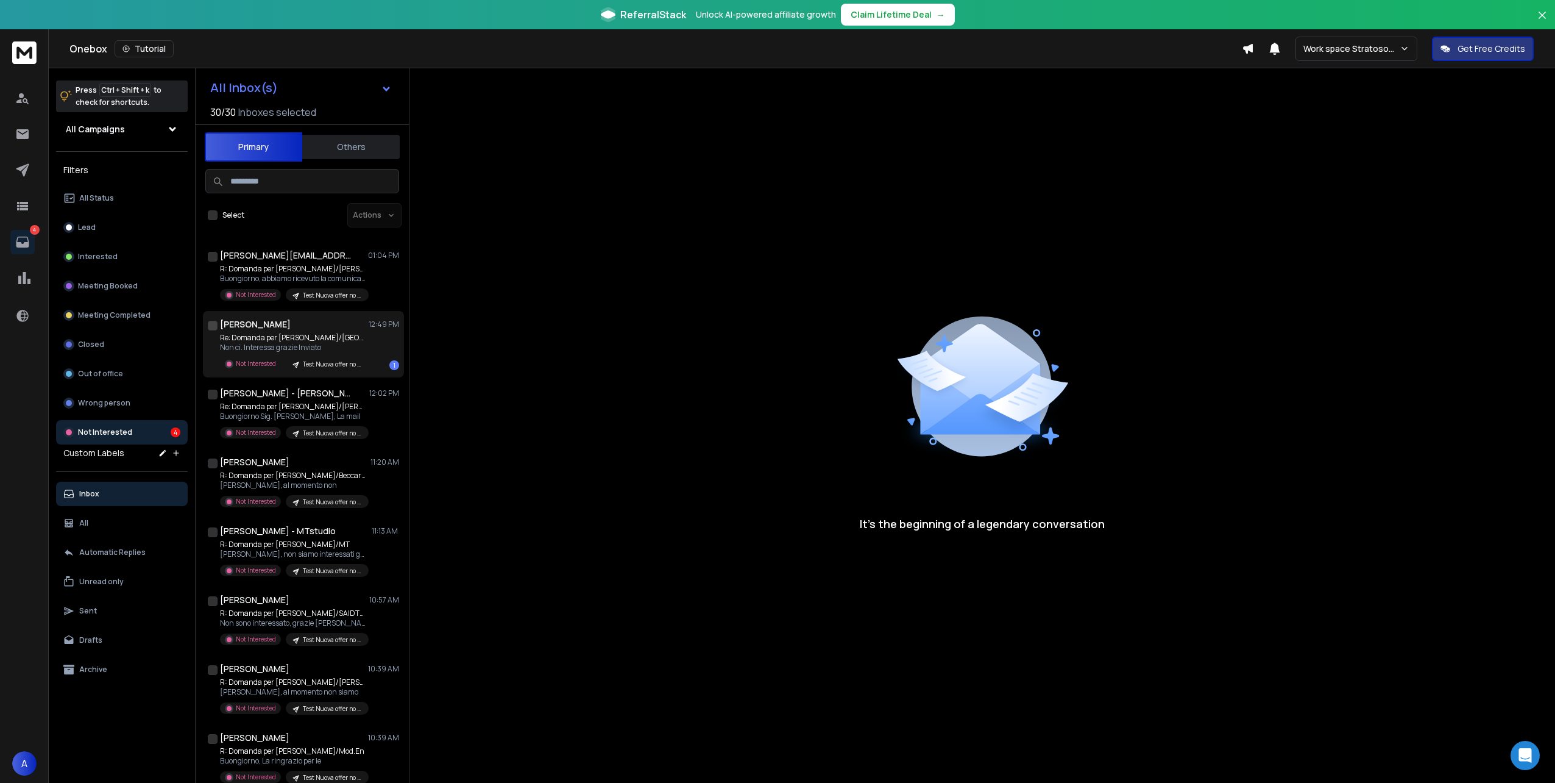
click at [293, 336] on p "Re: Domanda per [PERSON_NAME]/[GEOGRAPHIC_DATA]" at bounding box center [293, 338] width 146 height 10
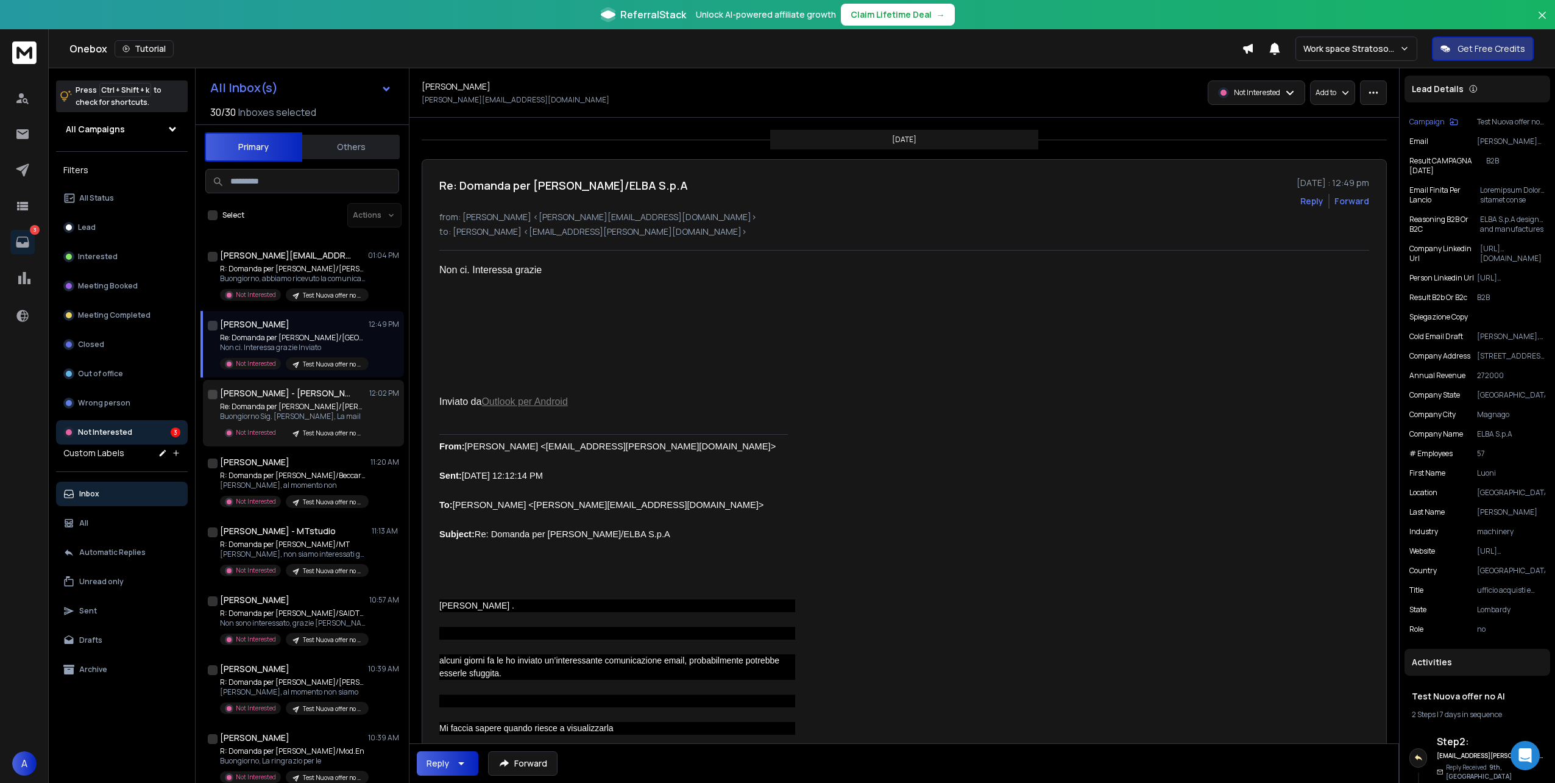
click at [276, 410] on p "Re: Domanda per [PERSON_NAME]/[PERSON_NAME]" at bounding box center [293, 407] width 146 height 10
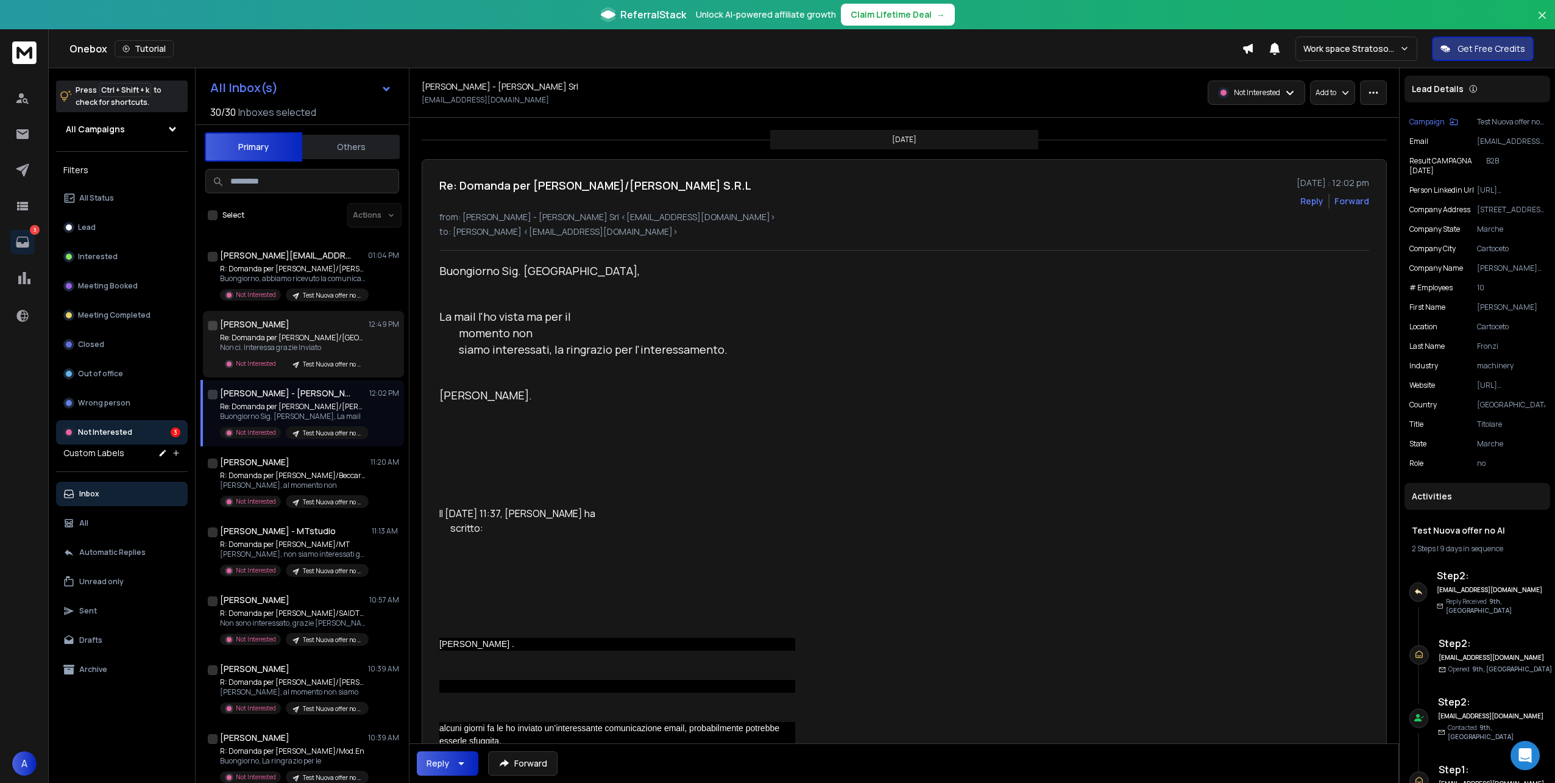
click at [273, 339] on p "Re: Domanda per [PERSON_NAME]/[GEOGRAPHIC_DATA]" at bounding box center [293, 338] width 146 height 10
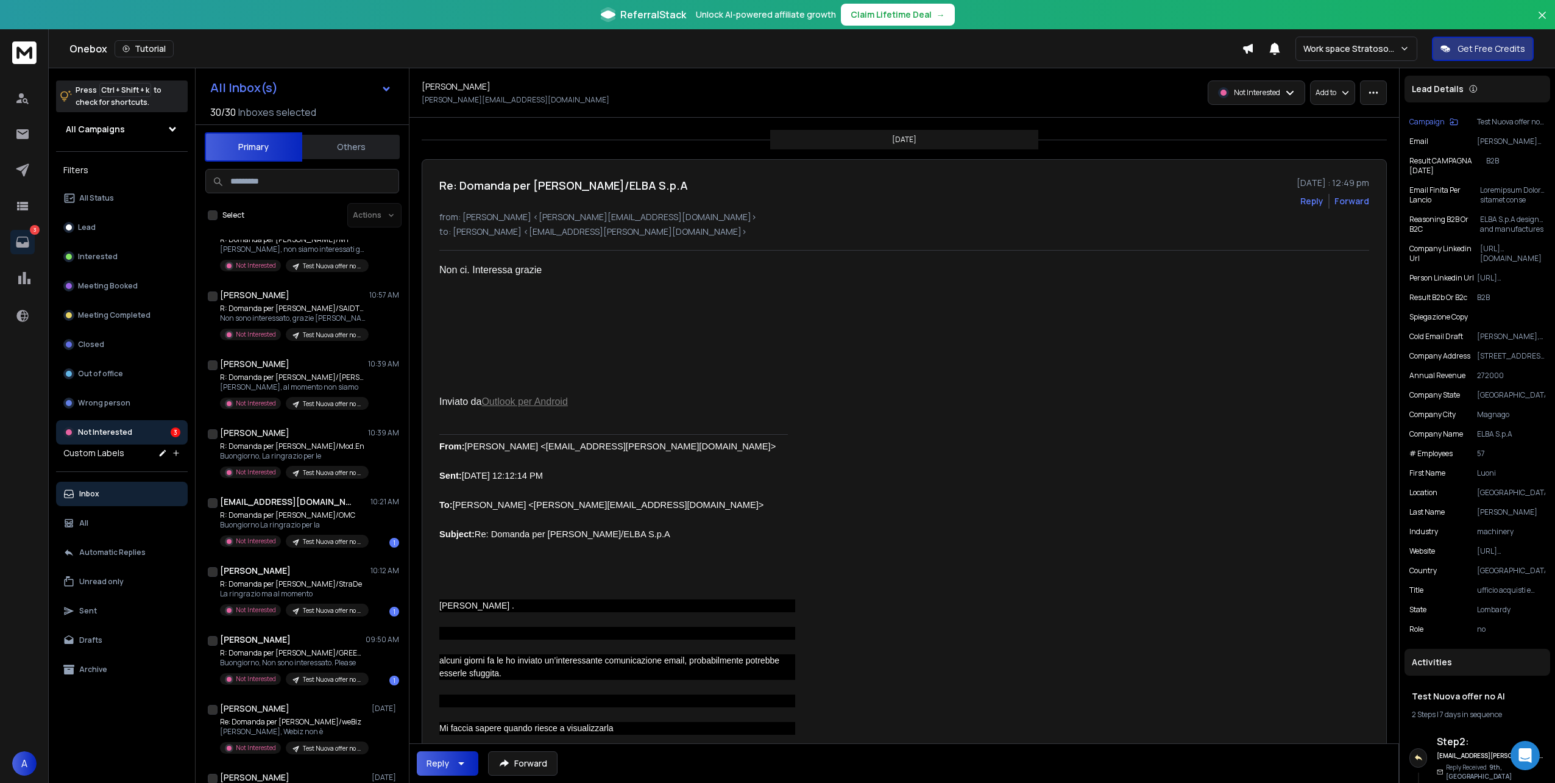
scroll to position [427, 0]
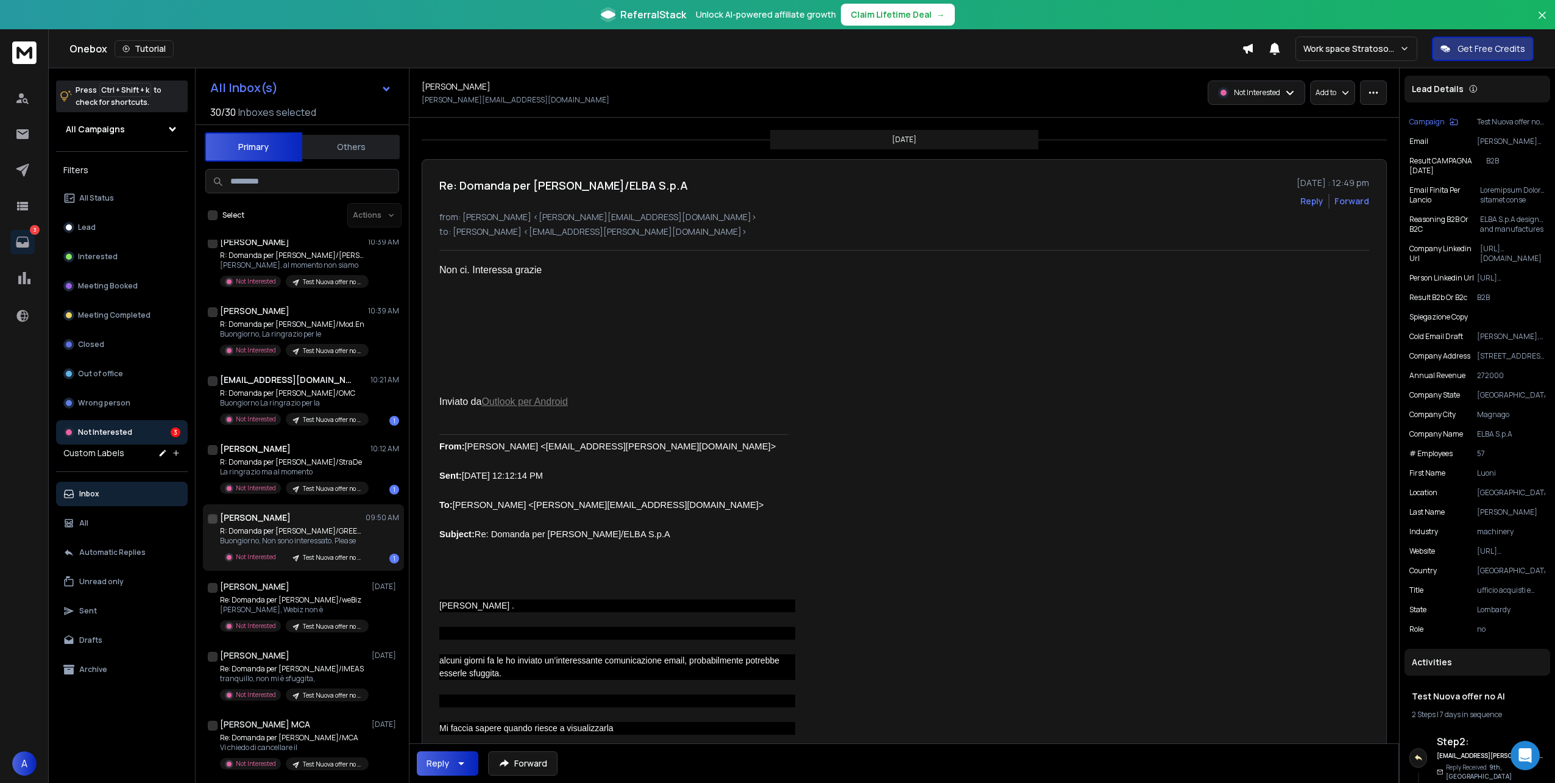
click at [262, 530] on p "R: Domanda per [PERSON_NAME]/GREENPUMP" at bounding box center [293, 531] width 146 height 10
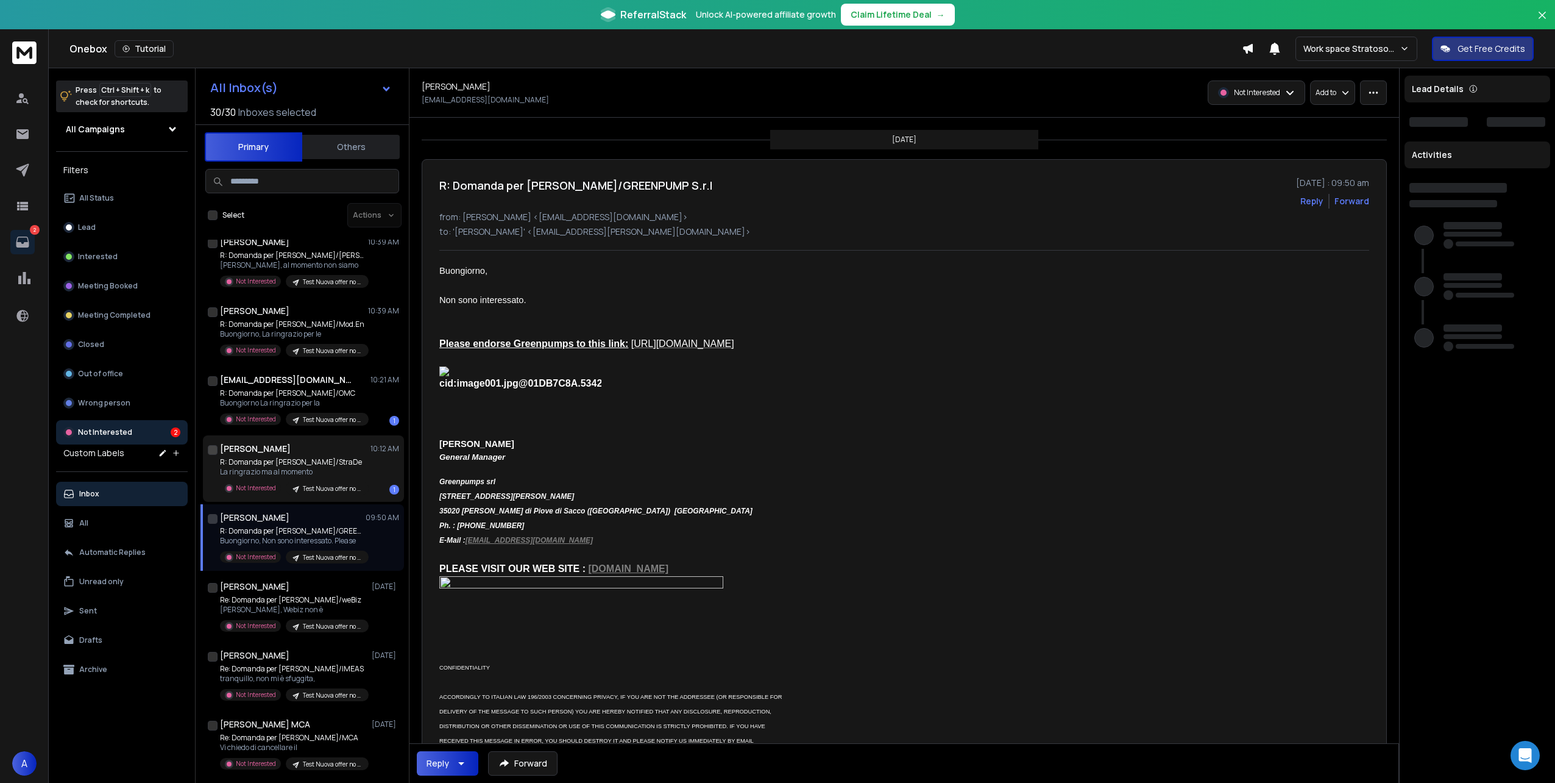
click at [263, 450] on h1 "[PERSON_NAME]" at bounding box center [255, 449] width 71 height 12
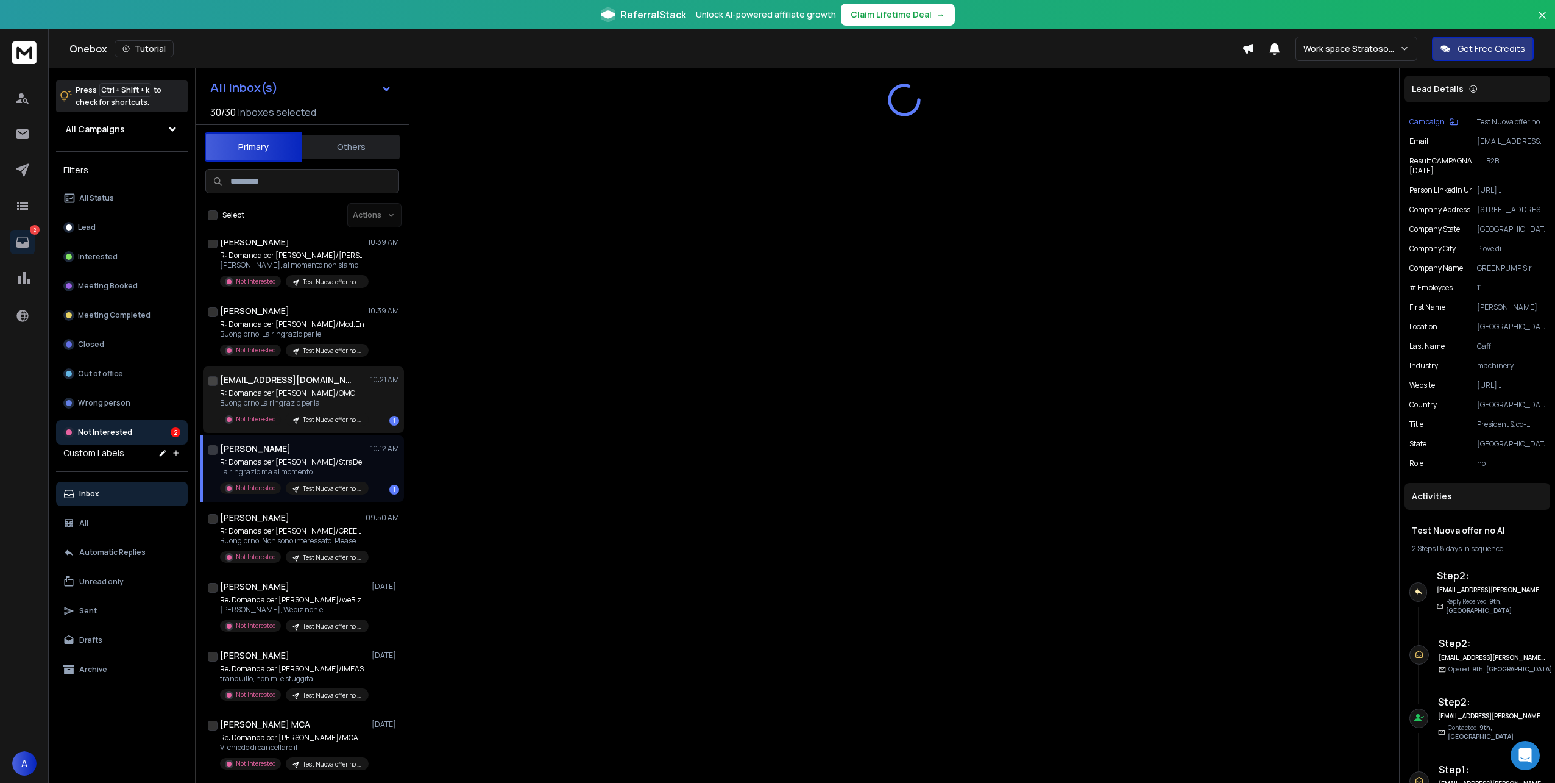
click at [261, 394] on p "R: Domanda per [PERSON_NAME]/OMC" at bounding box center [293, 393] width 146 height 10
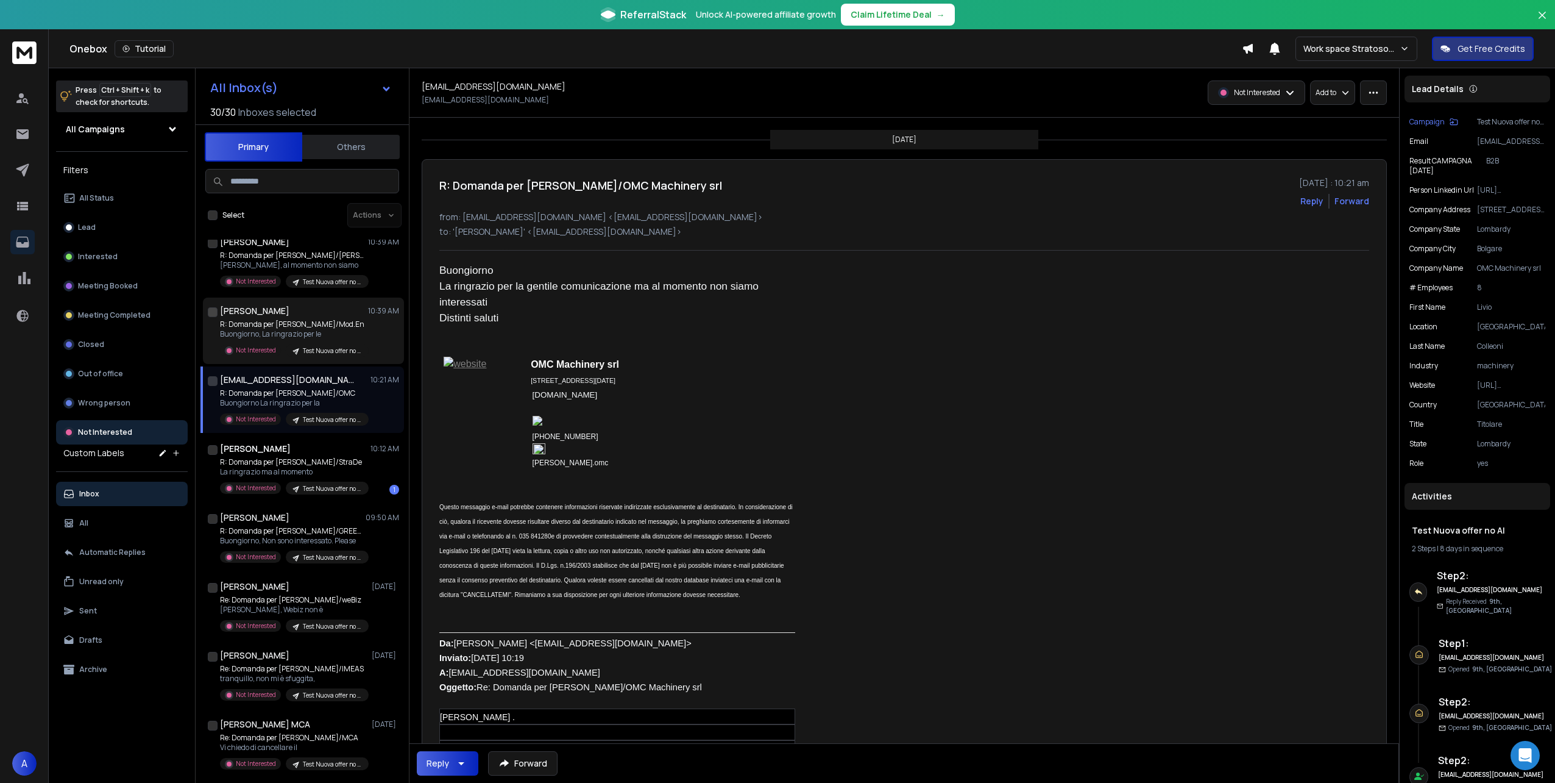
click at [311, 323] on p "R: Domanda per [PERSON_NAME]/Mod.En" at bounding box center [293, 324] width 146 height 10
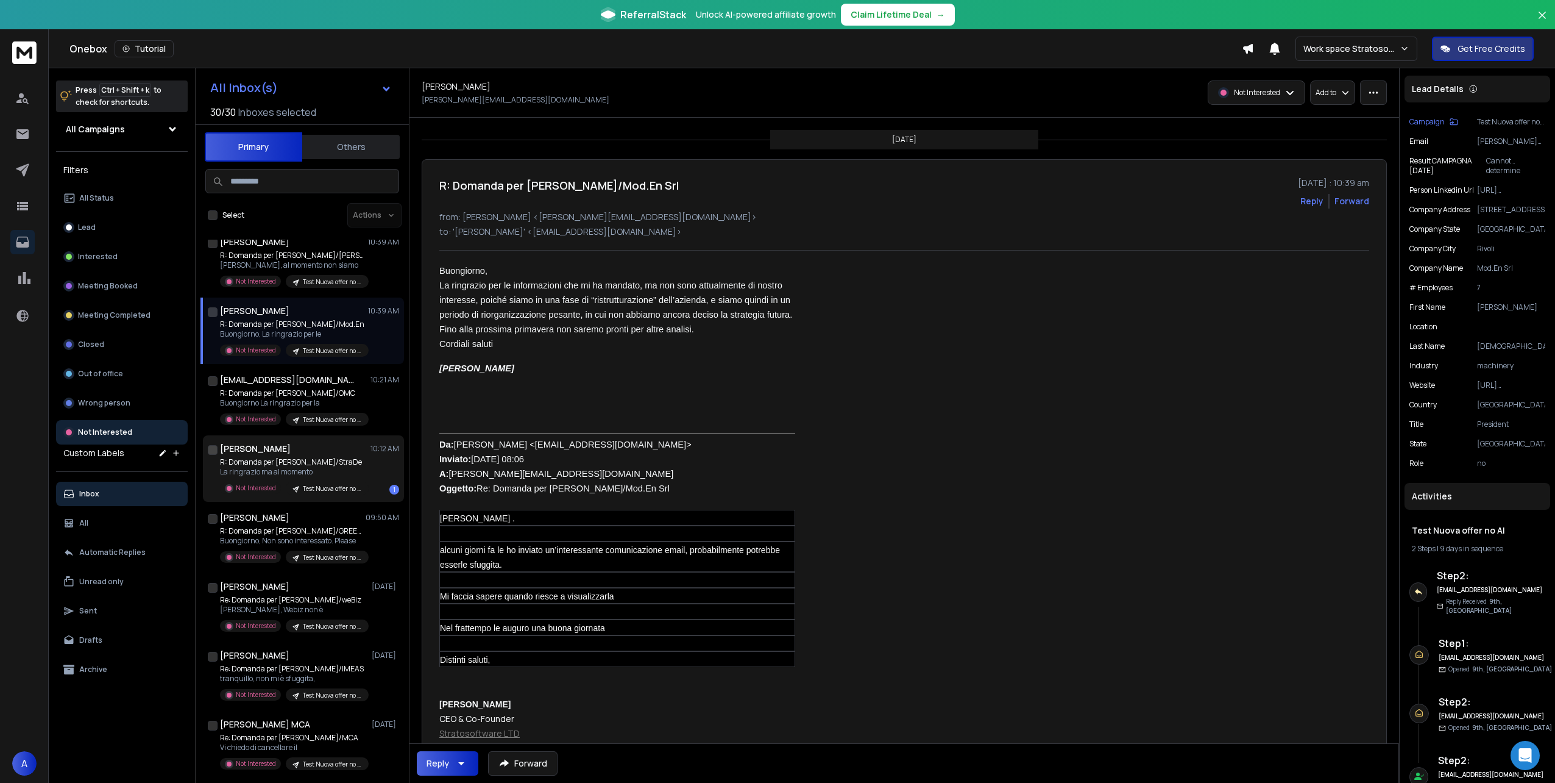
click at [297, 463] on p "R: Domanda per [PERSON_NAME]/StraDe" at bounding box center [293, 462] width 146 height 10
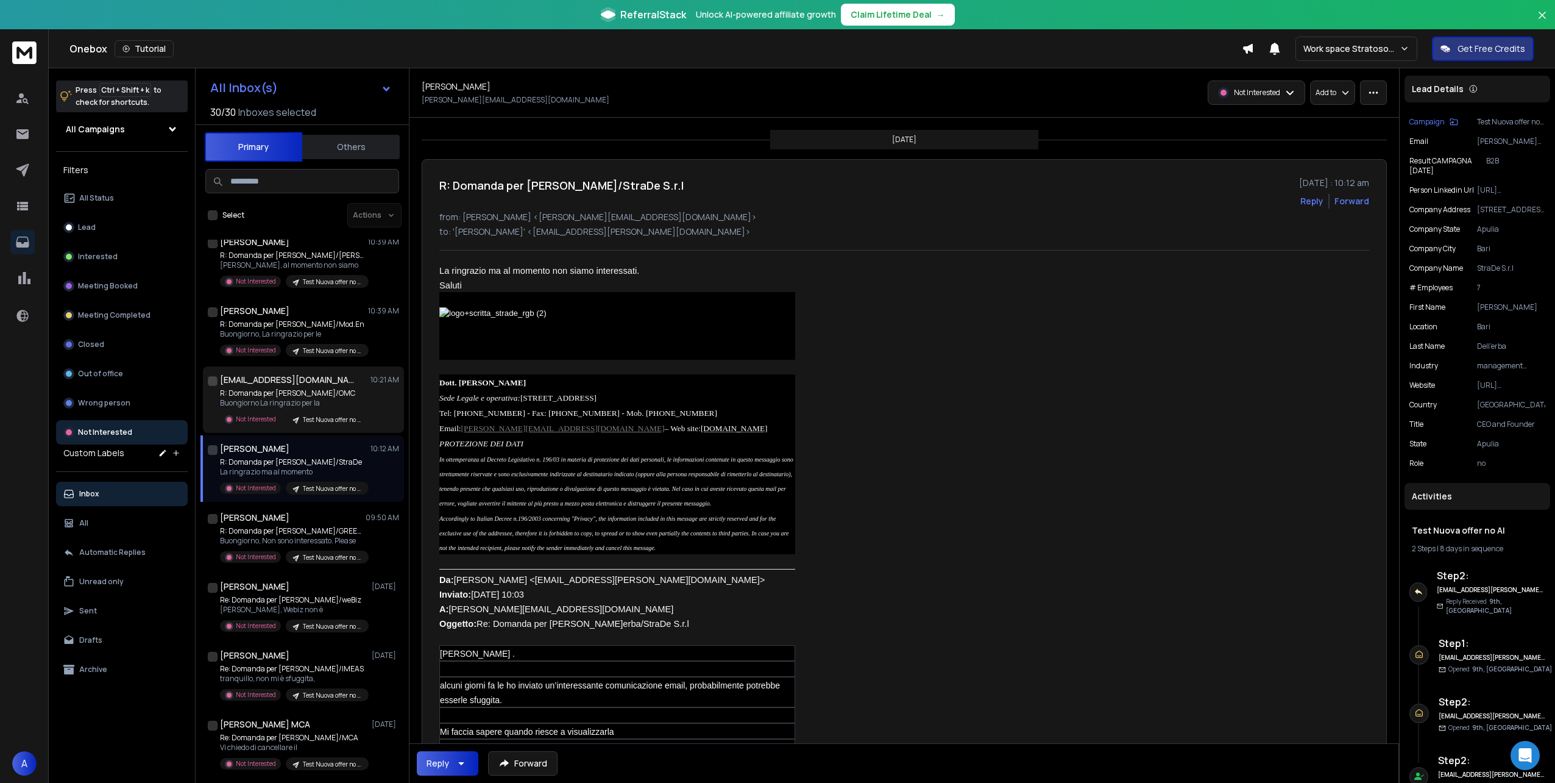
scroll to position [0, 0]
